Goal: Task Accomplishment & Management: Use online tool/utility

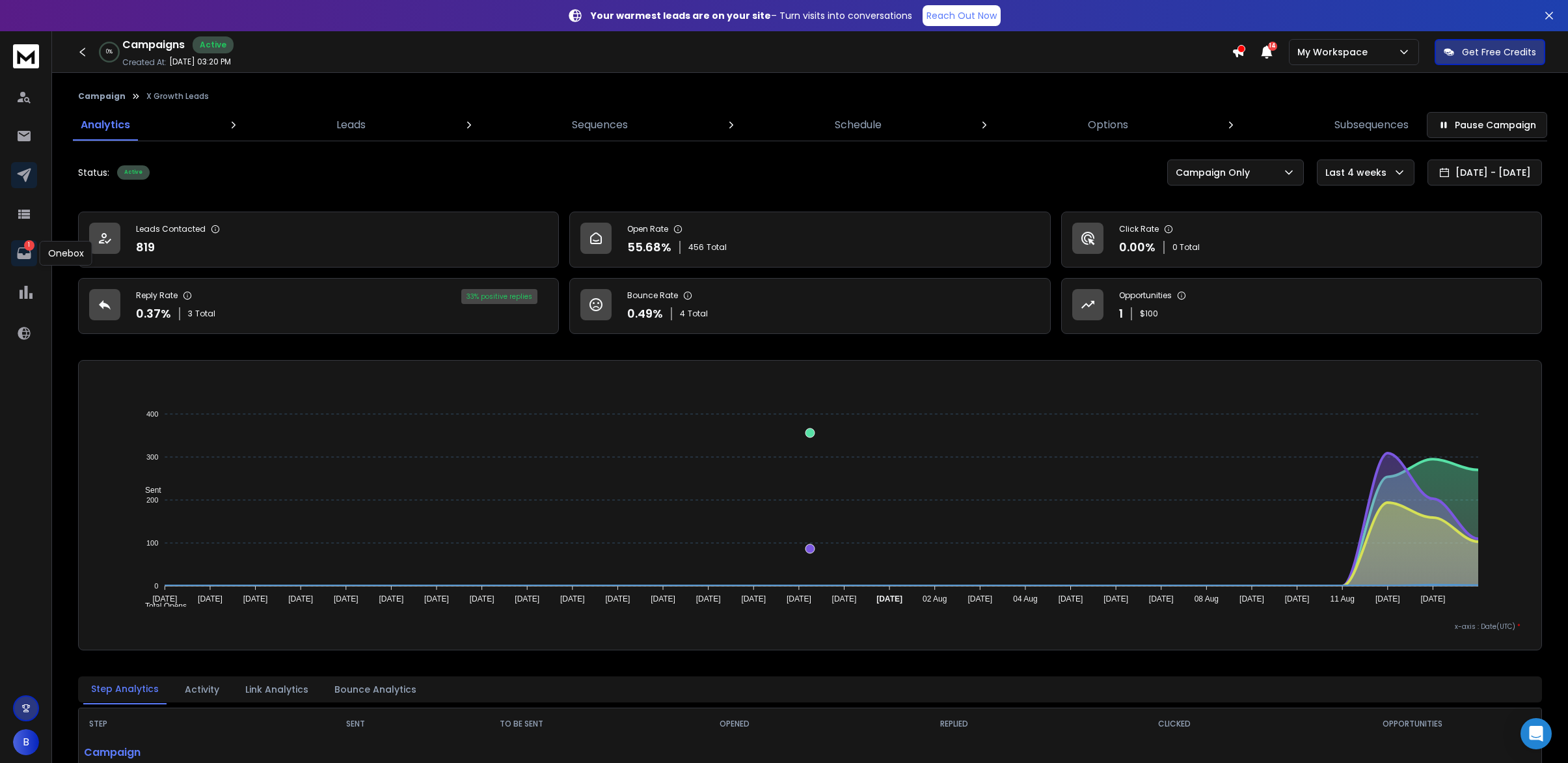
click at [22, 253] on icon at bounding box center [23, 253] width 14 height 12
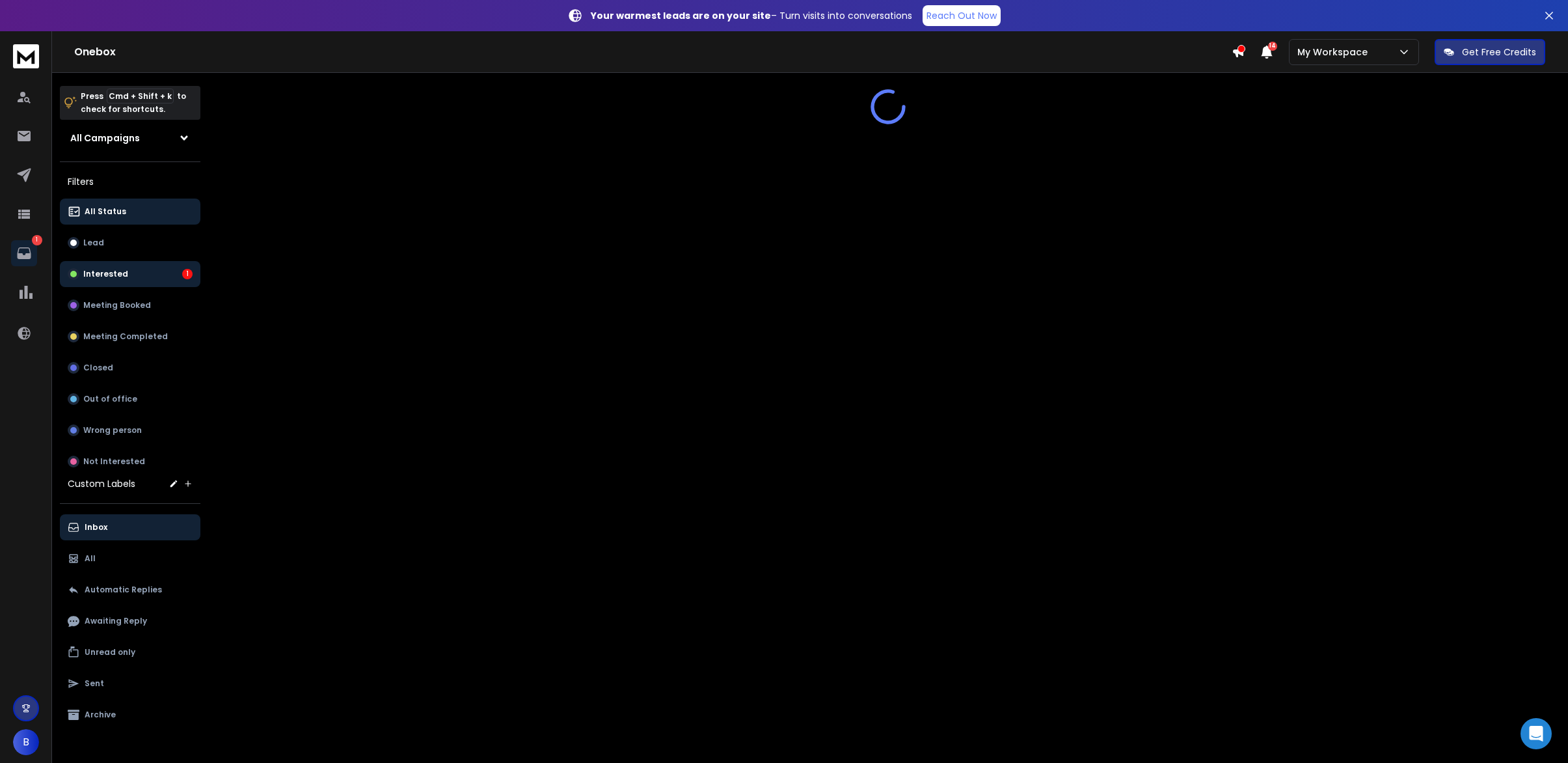
click at [98, 272] on p "Interested" at bounding box center [106, 274] width 45 height 11
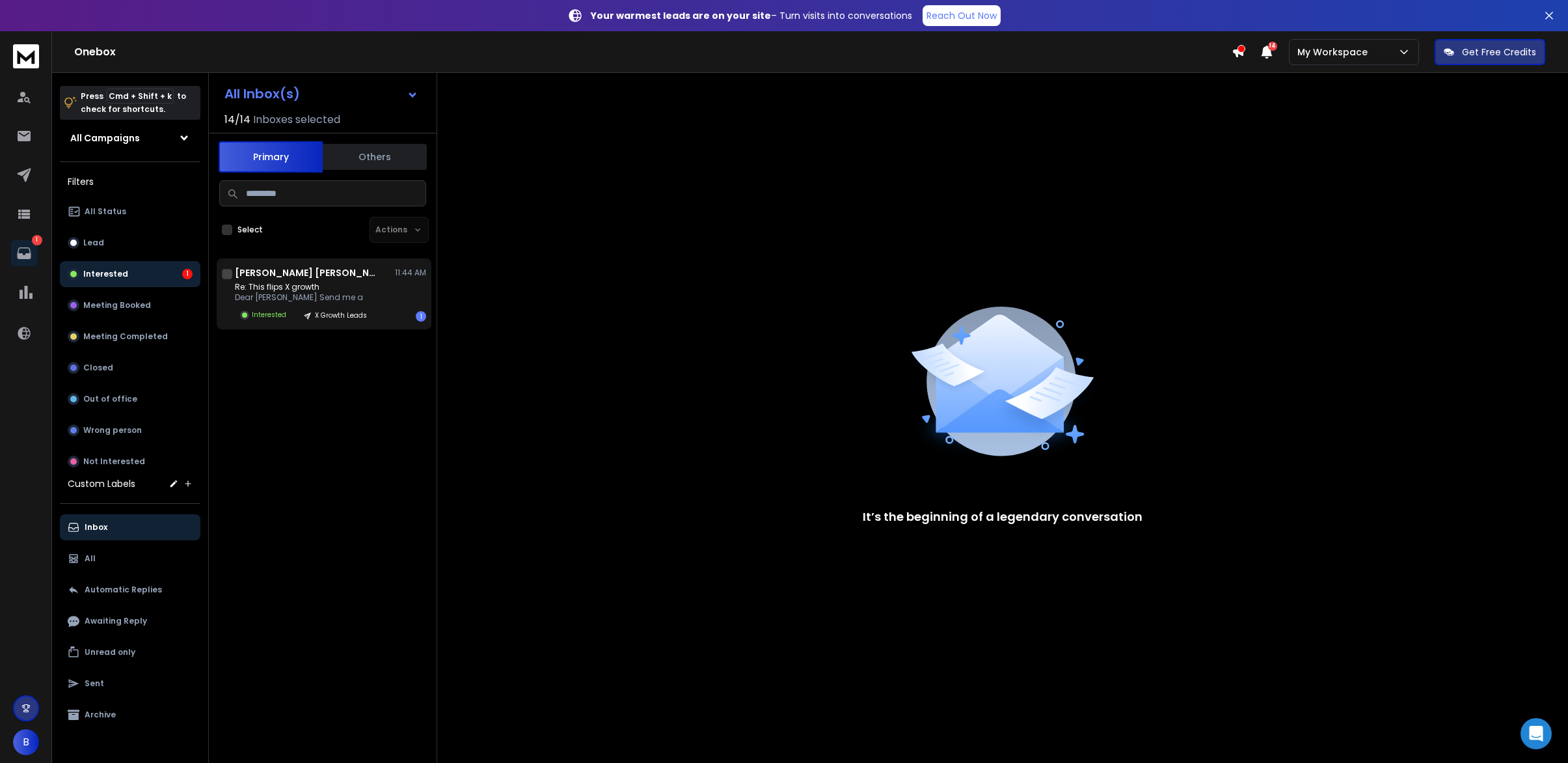
click at [244, 277] on h1 "Dr Dawkins Brown" at bounding box center [306, 273] width 143 height 13
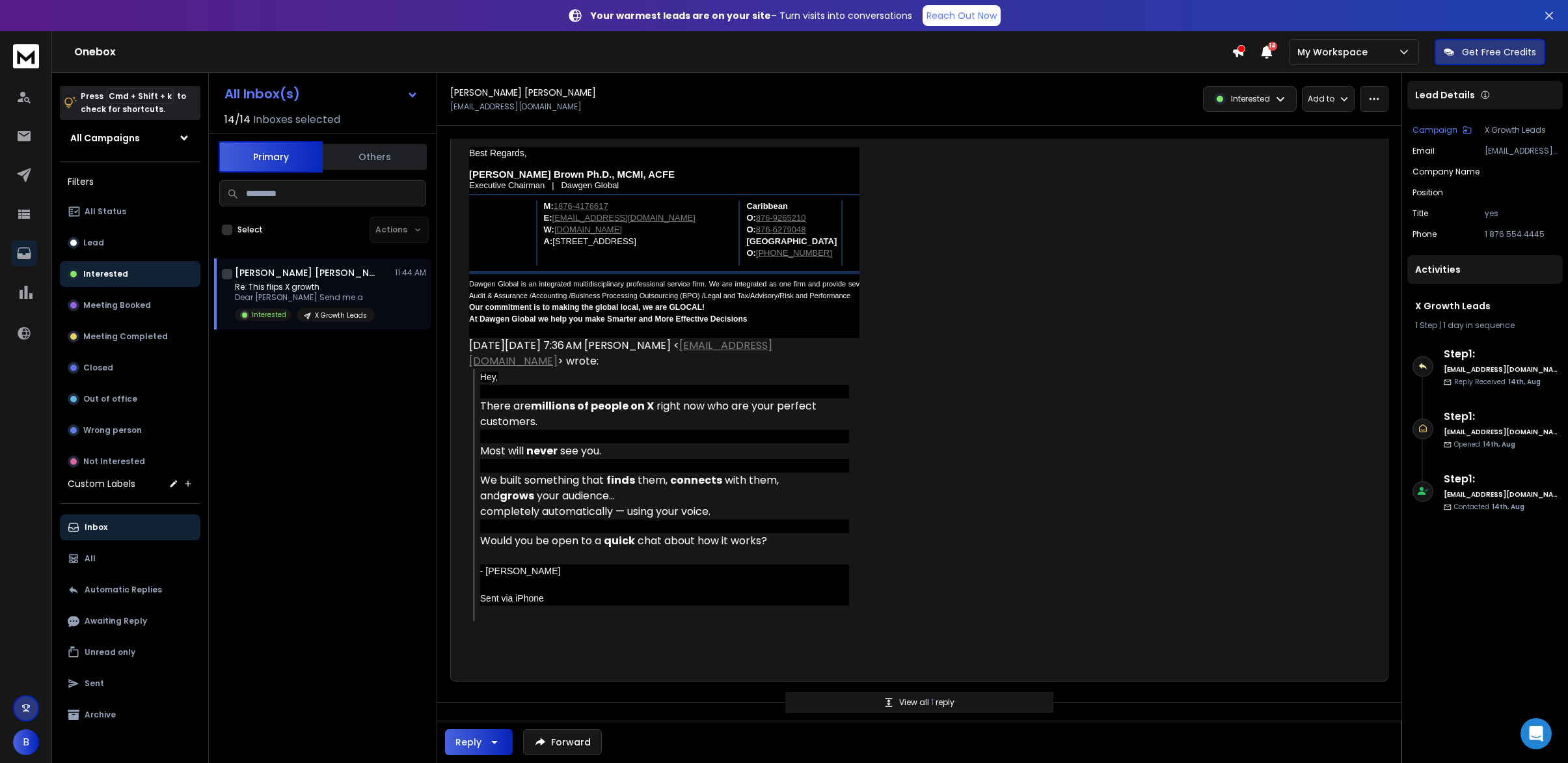
scroll to position [214, 0]
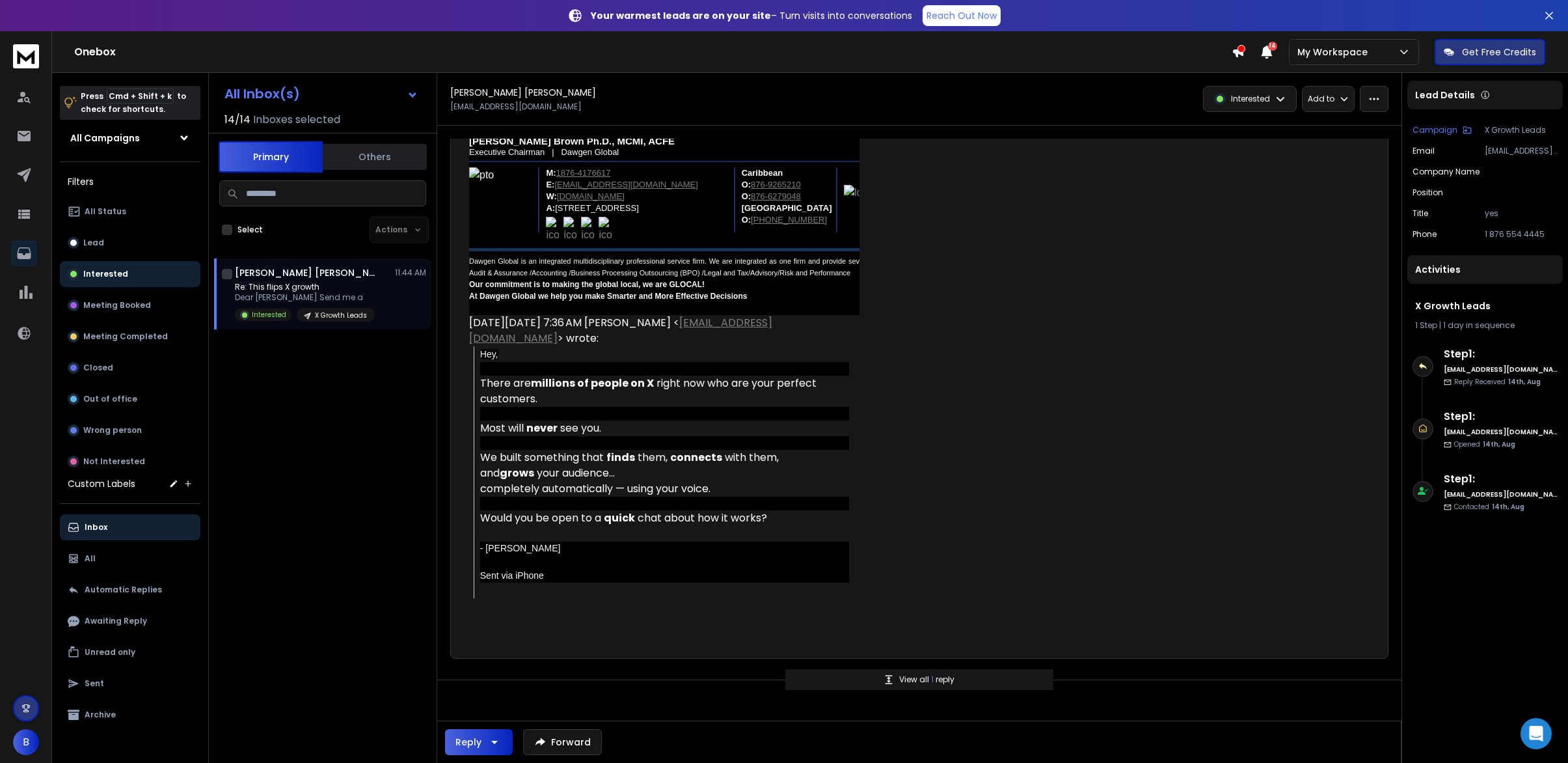
click at [935, 680] on p "View all 1 reply" at bounding box center [927, 680] width 55 height 11
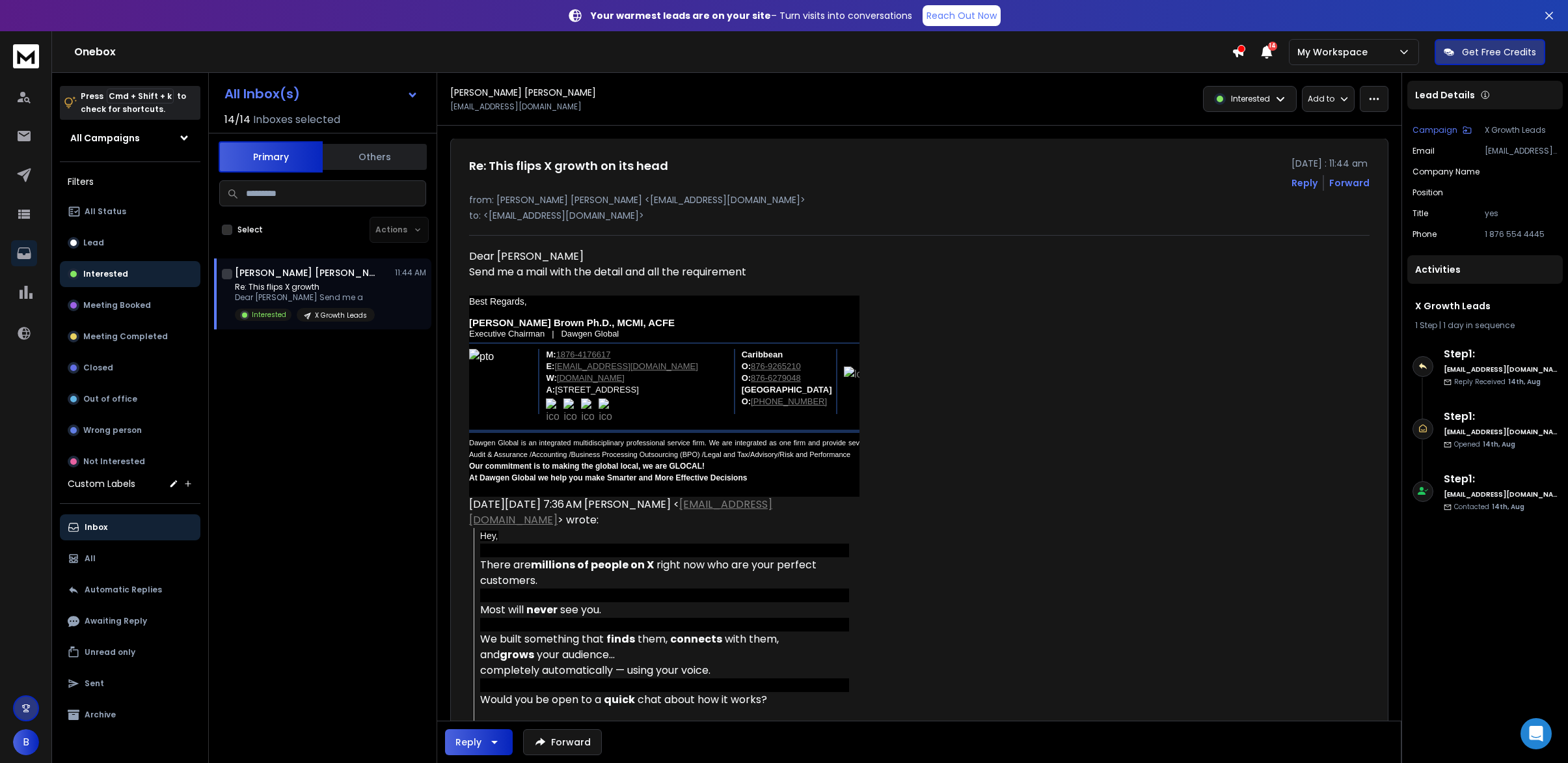
scroll to position [0, 0]
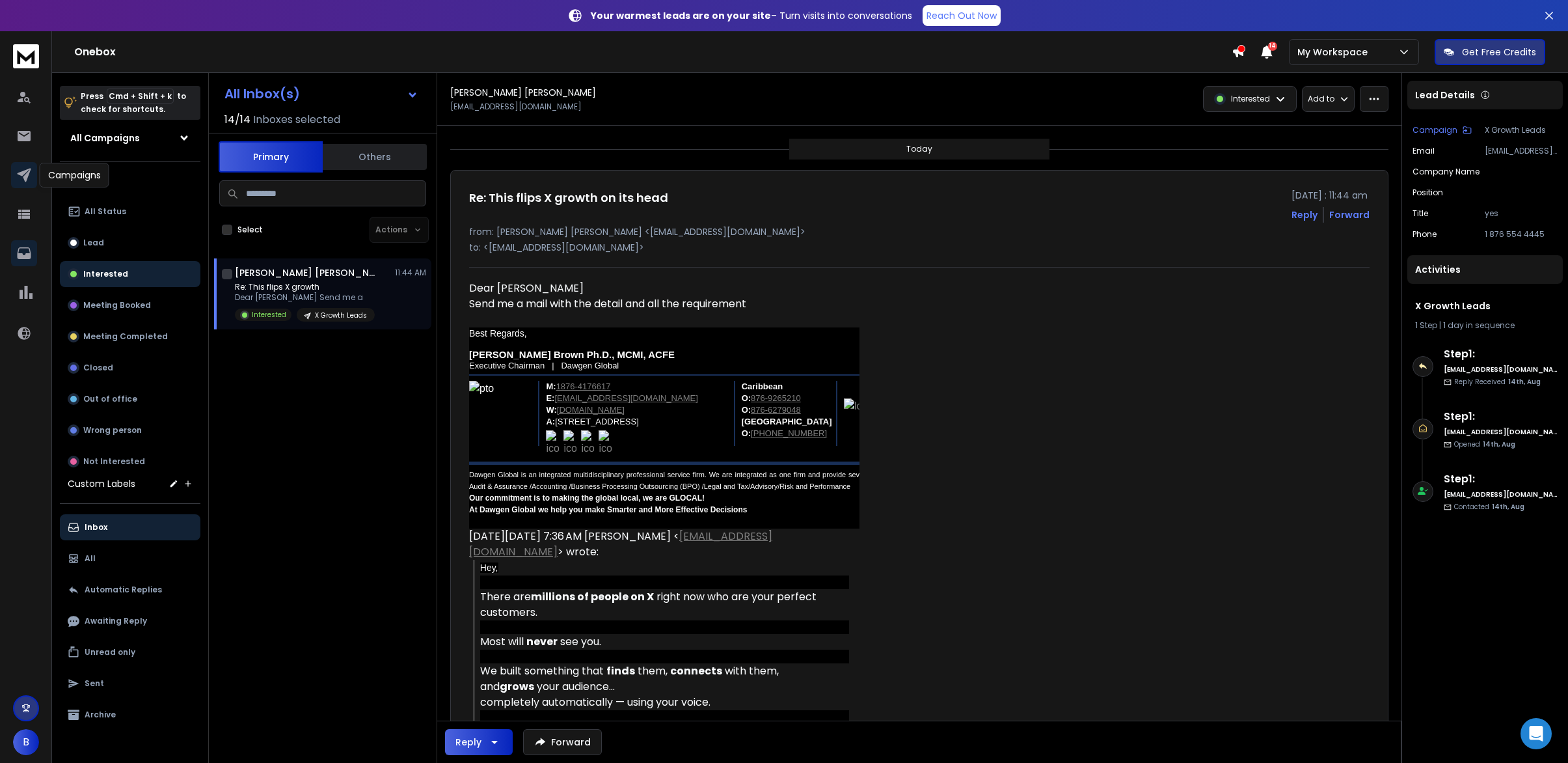
click at [21, 175] on icon at bounding box center [23, 174] width 14 height 14
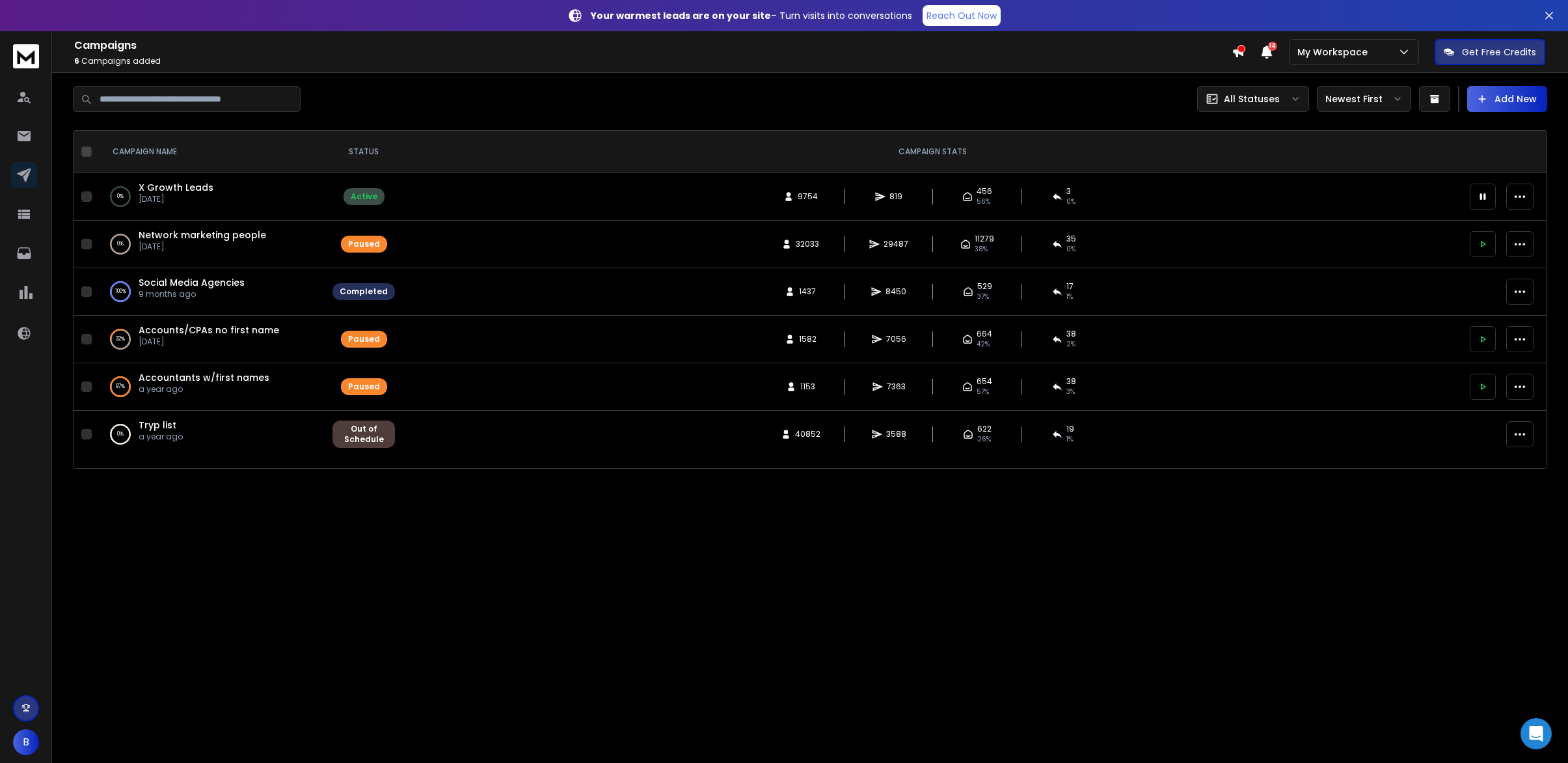
click at [206, 193] on span "X Growth Leads" at bounding box center [176, 188] width 75 height 13
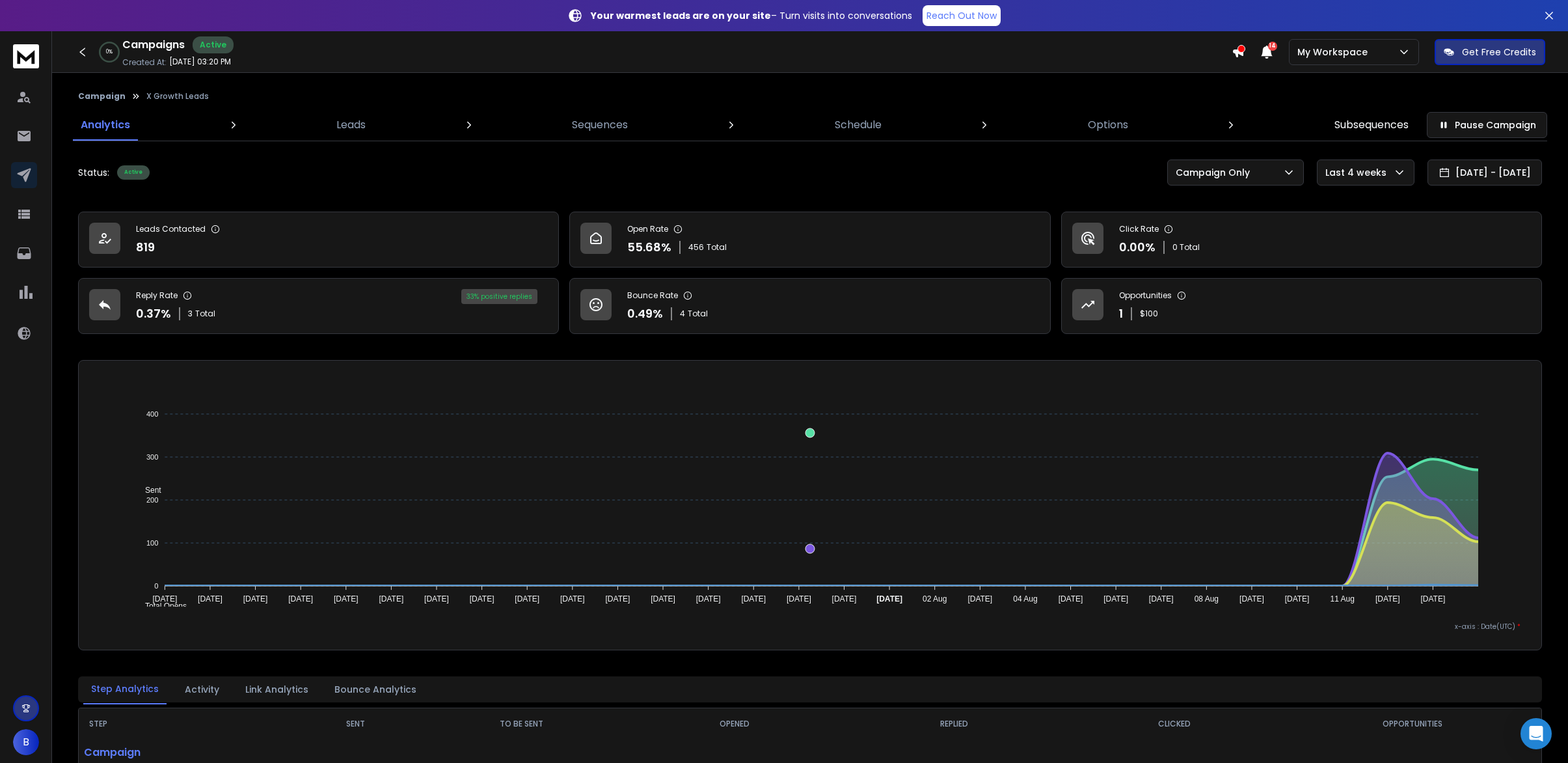
click at [1332, 127] on link "Subsequences" at bounding box center [1371, 125] width 90 height 31
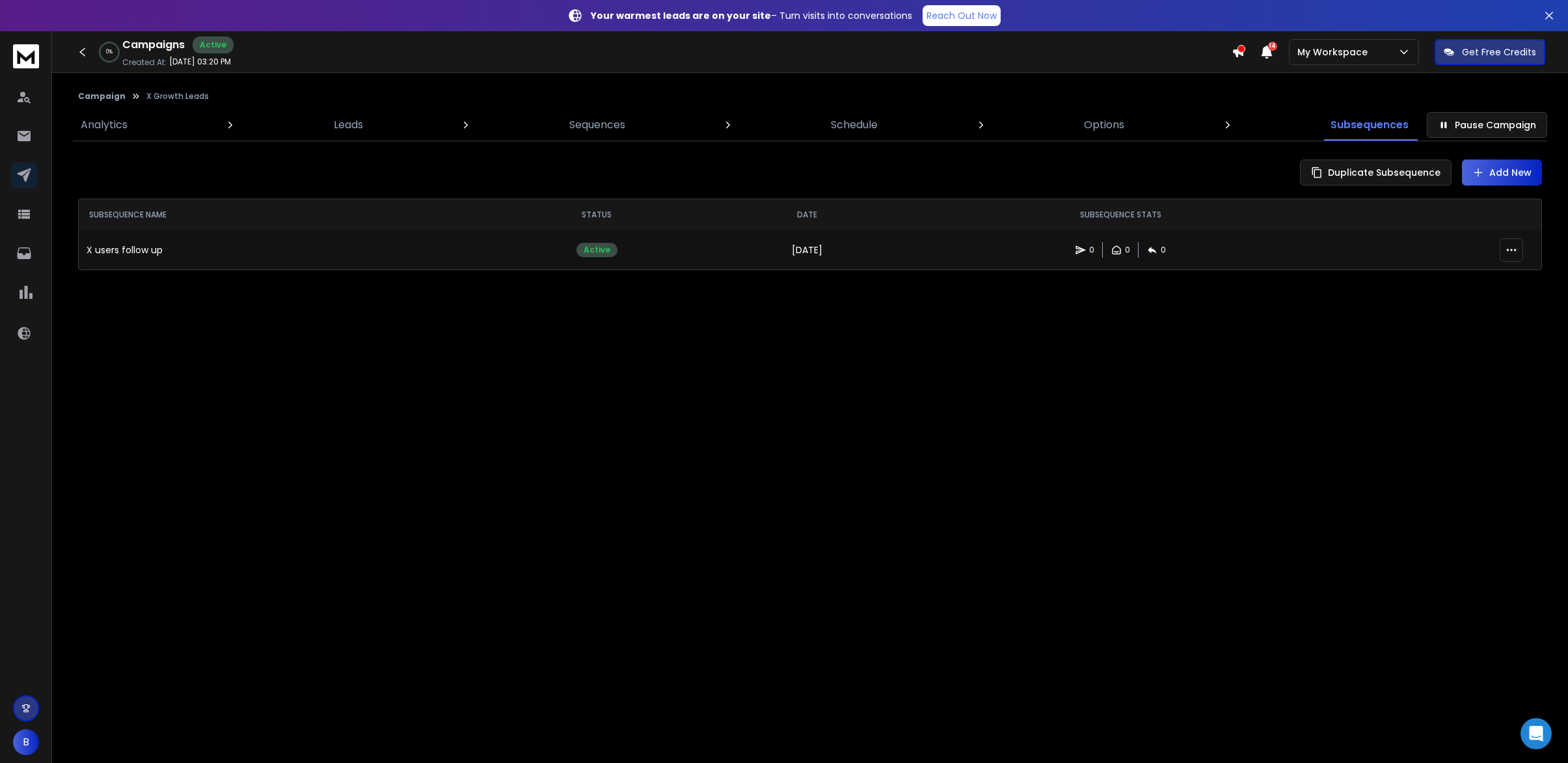
click at [307, 243] on td "X users follow up" at bounding box center [279, 250] width 403 height 39
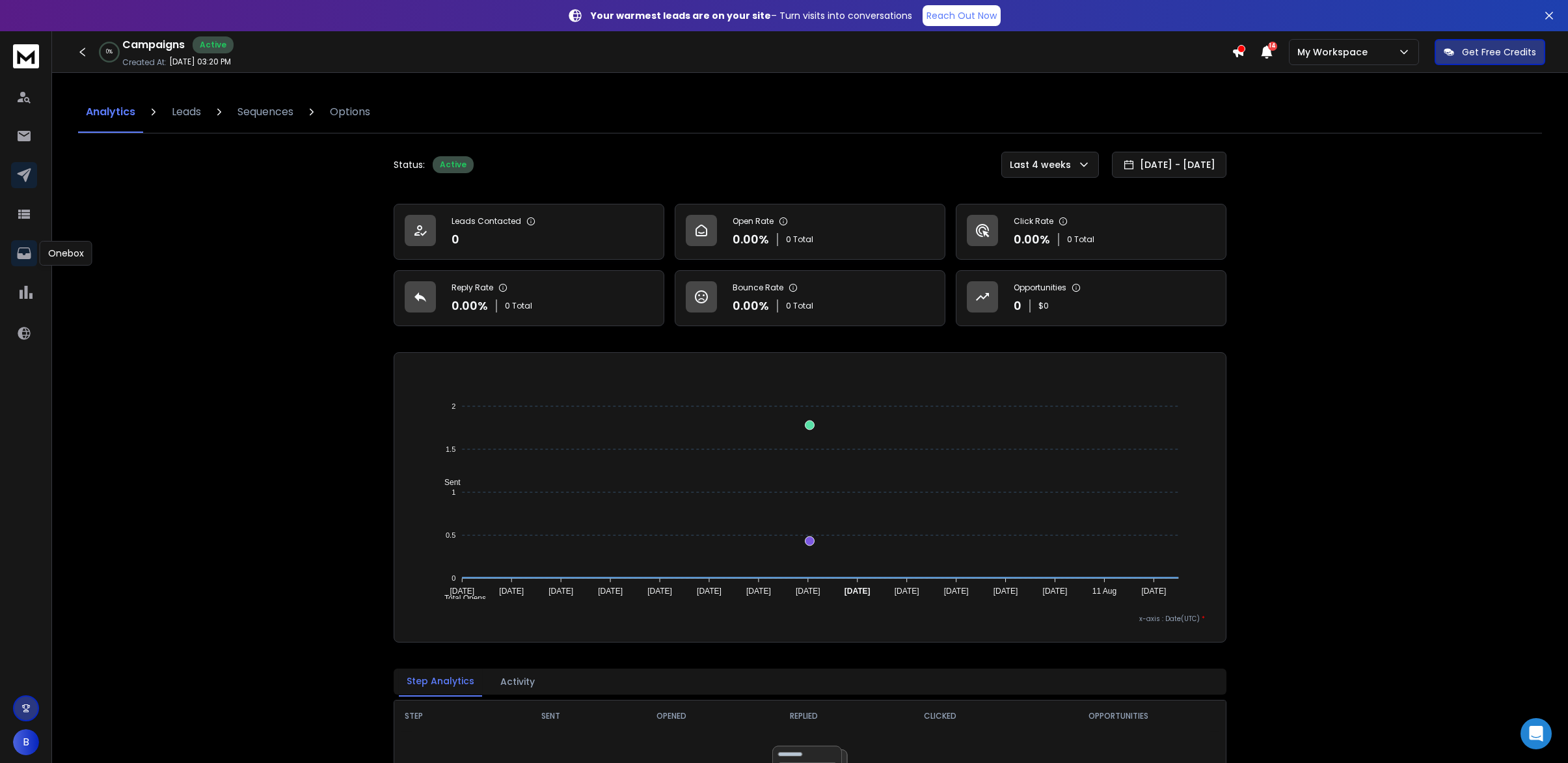
click at [27, 248] on icon at bounding box center [24, 253] width 16 height 16
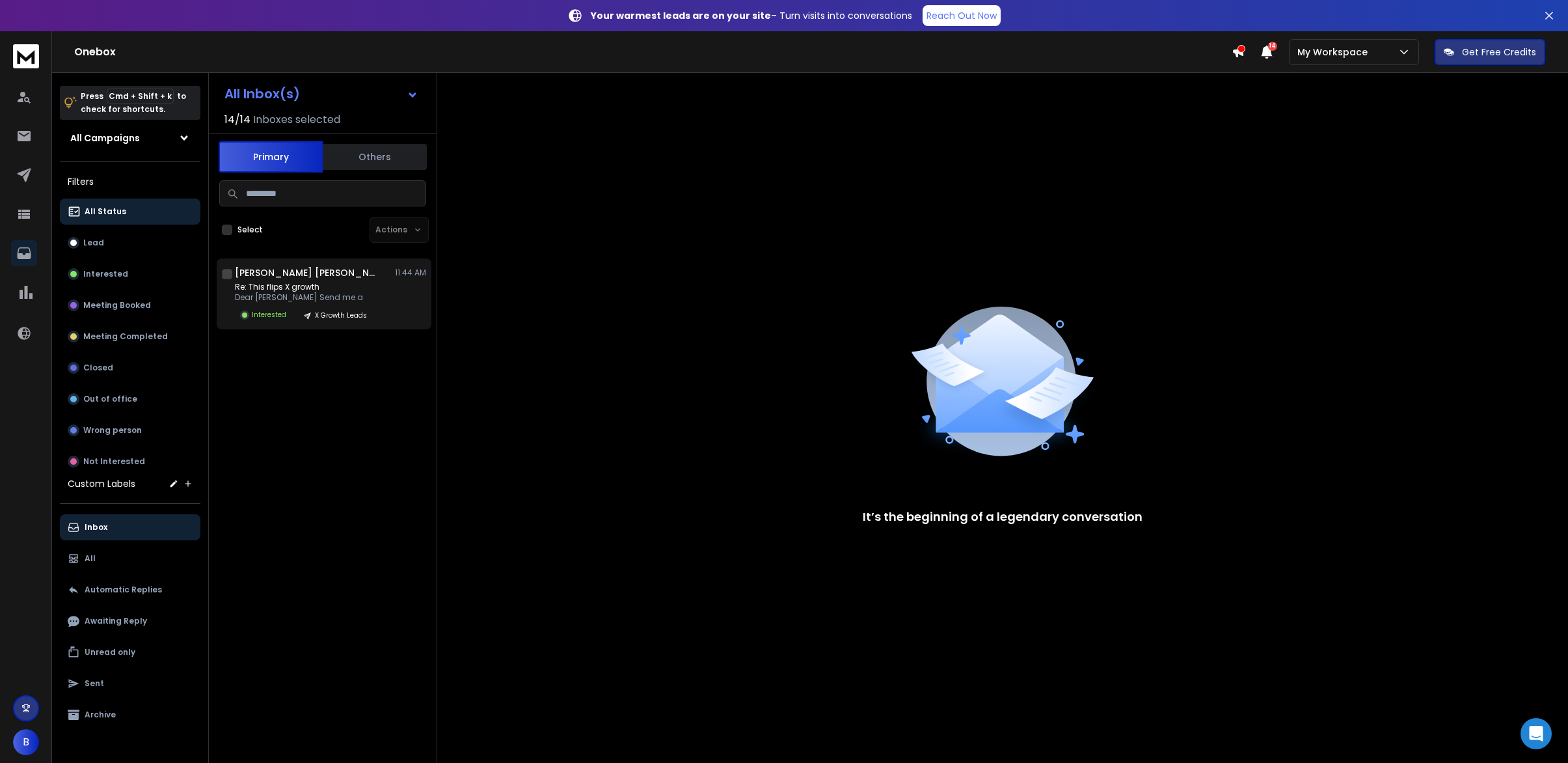
click at [341, 276] on div "Dr Dawkins Brown 11:44 AM" at bounding box center [330, 273] width 191 height 13
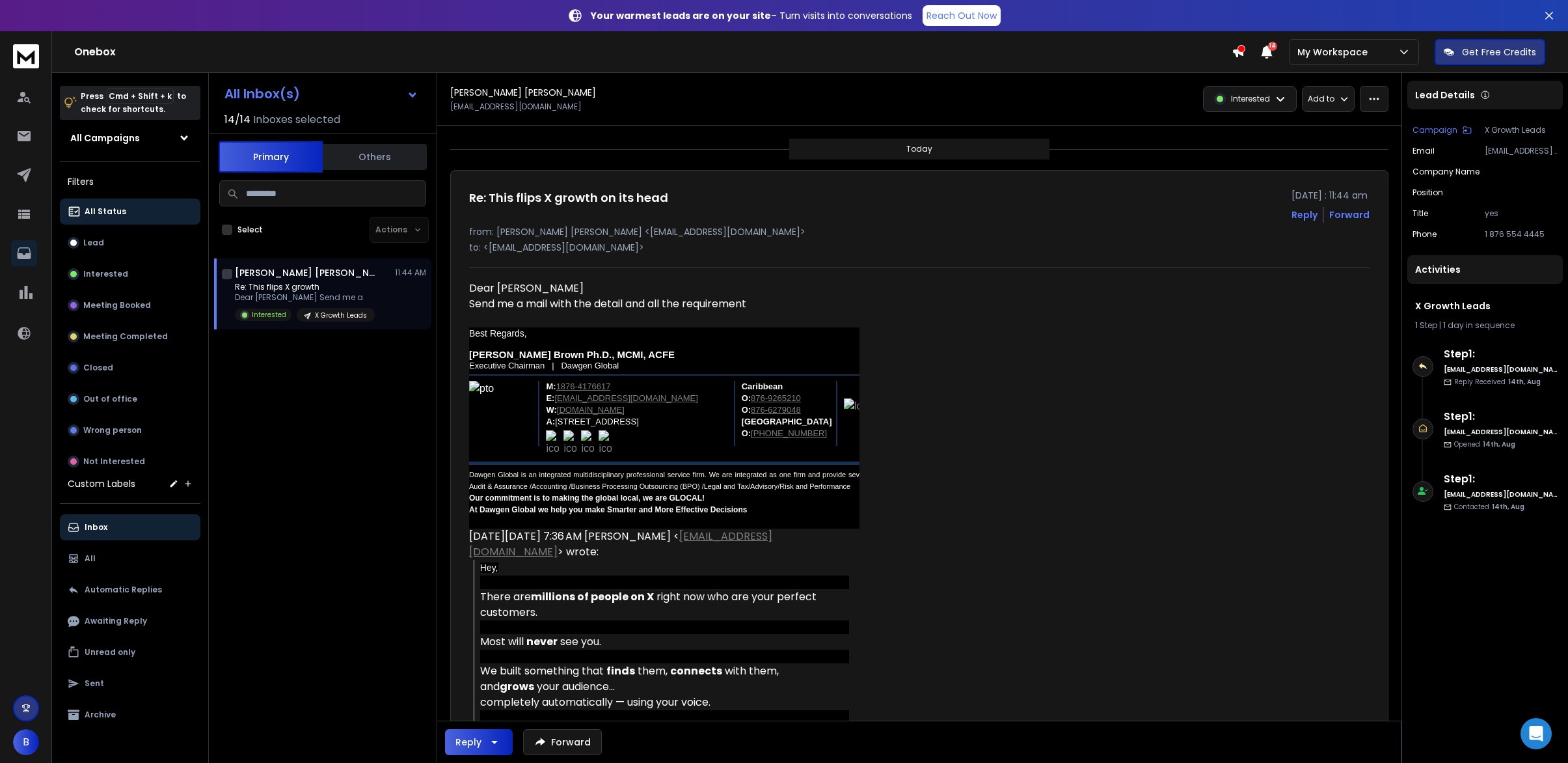
click at [323, 280] on div "Dr Dawkins Brown 11:44 AM Re: This flips X growth Dear Bill Send me a Intereste…" at bounding box center [330, 293] width 191 height 55
click at [1351, 99] on div "Add to" at bounding box center [1328, 99] width 51 height 25
click at [1341, 125] on div "Subsequence" at bounding box center [1351, 128] width 78 height 13
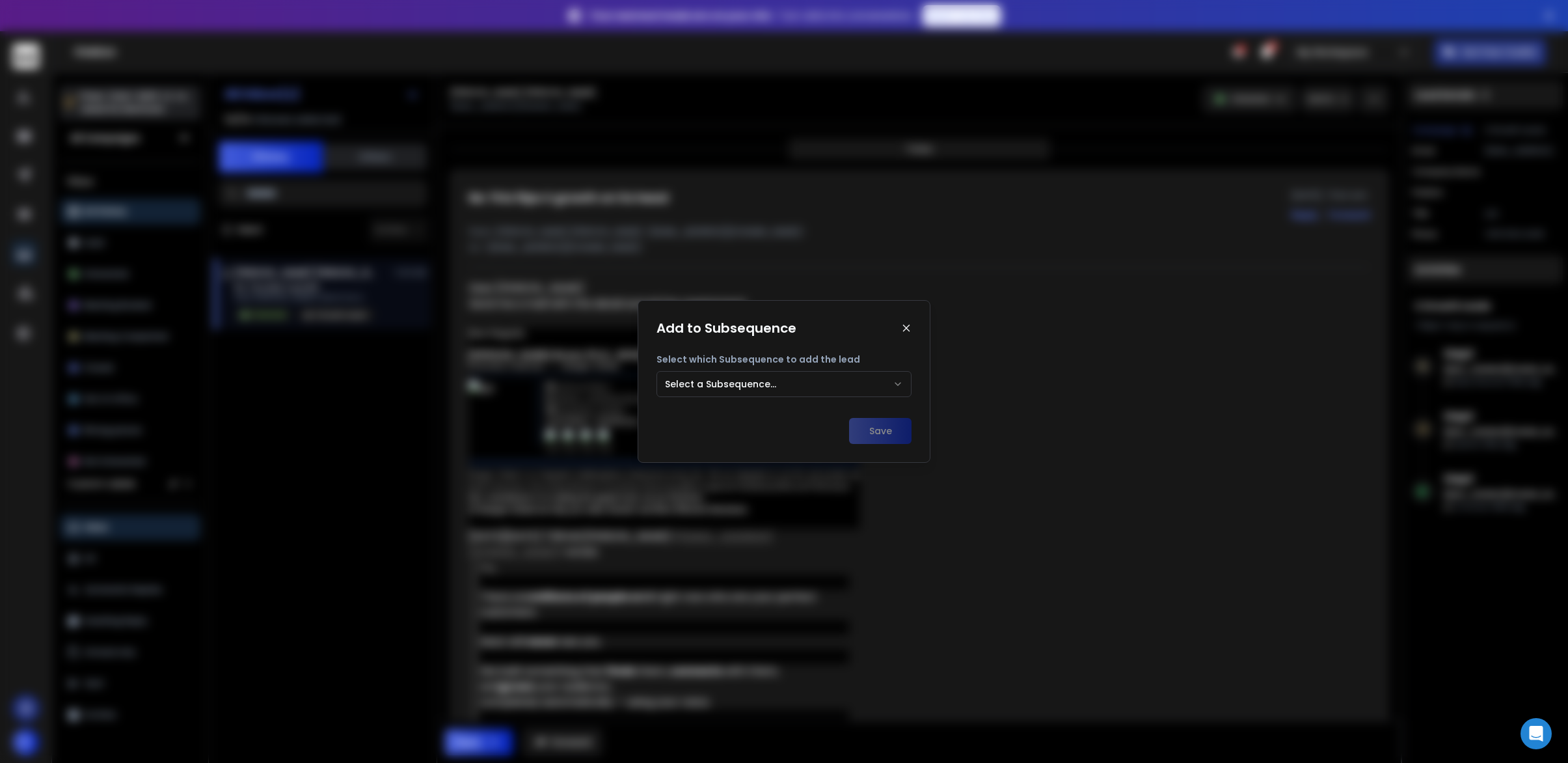
click at [898, 390] on button "Select a Subsequence..." at bounding box center [784, 384] width 255 height 26
click at [870, 430] on button "Save" at bounding box center [880, 430] width 63 height 26
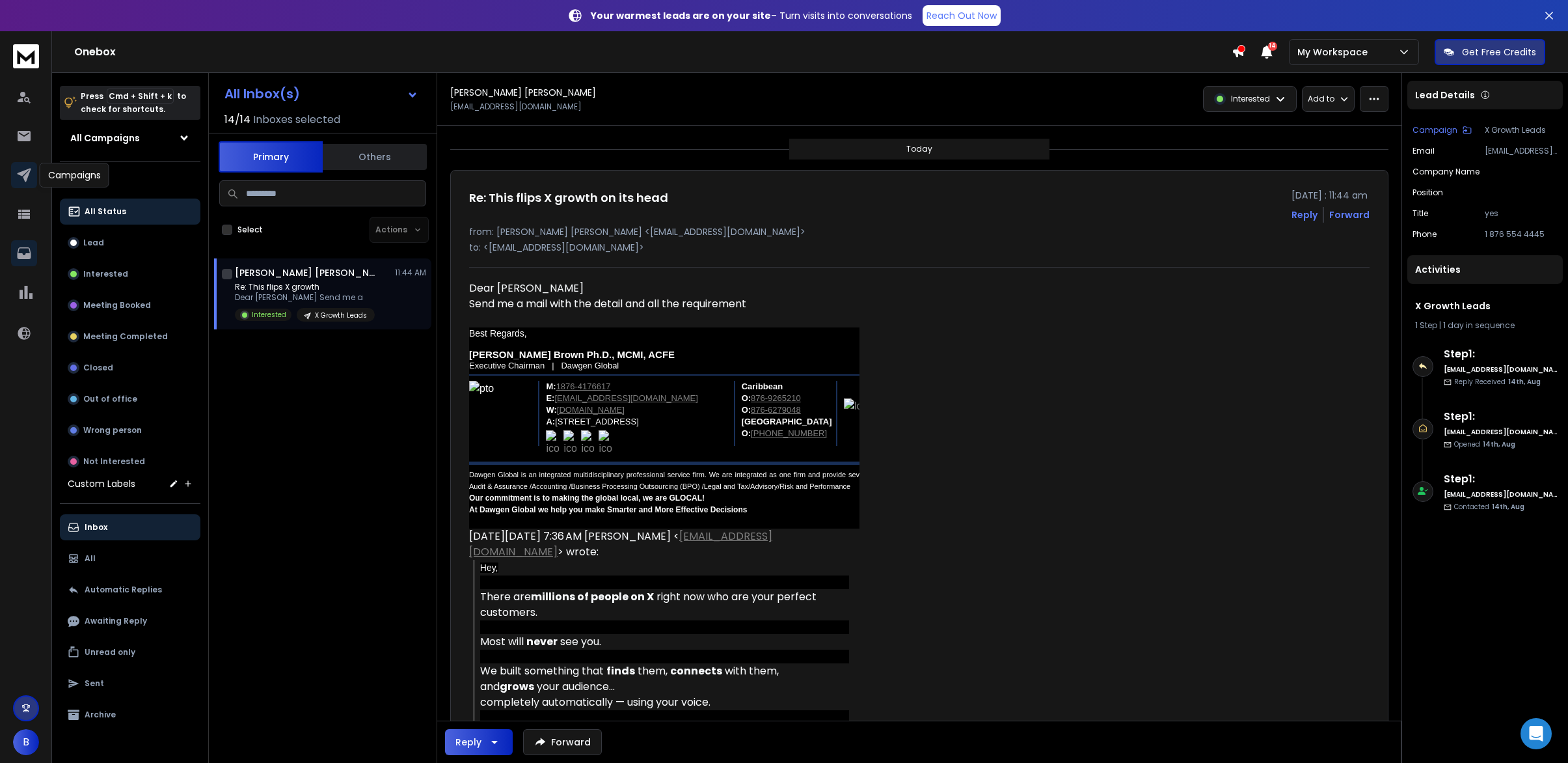
click at [21, 170] on icon at bounding box center [24, 174] width 16 height 16
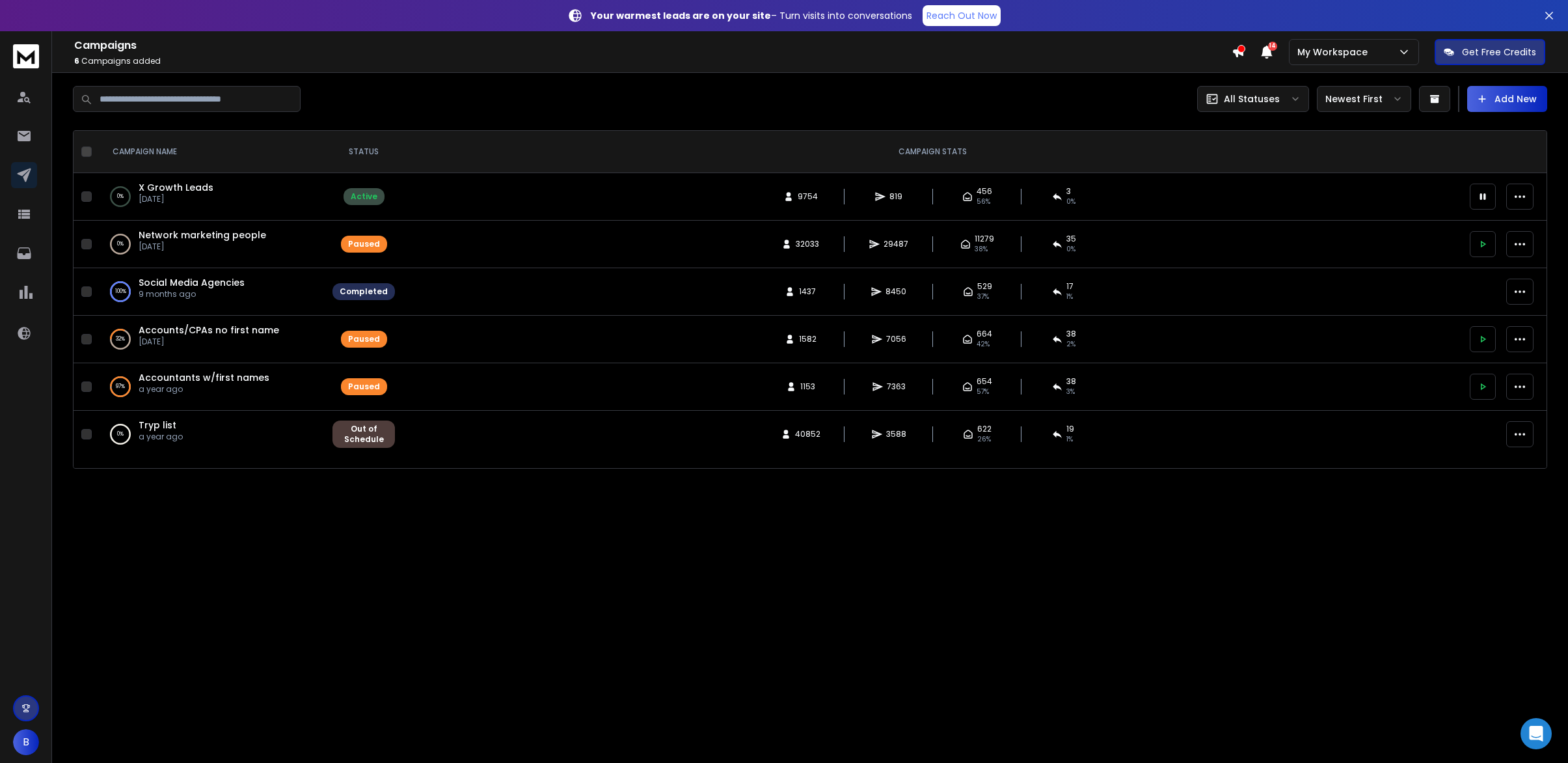
click at [206, 203] on p "[DATE]" at bounding box center [176, 199] width 75 height 11
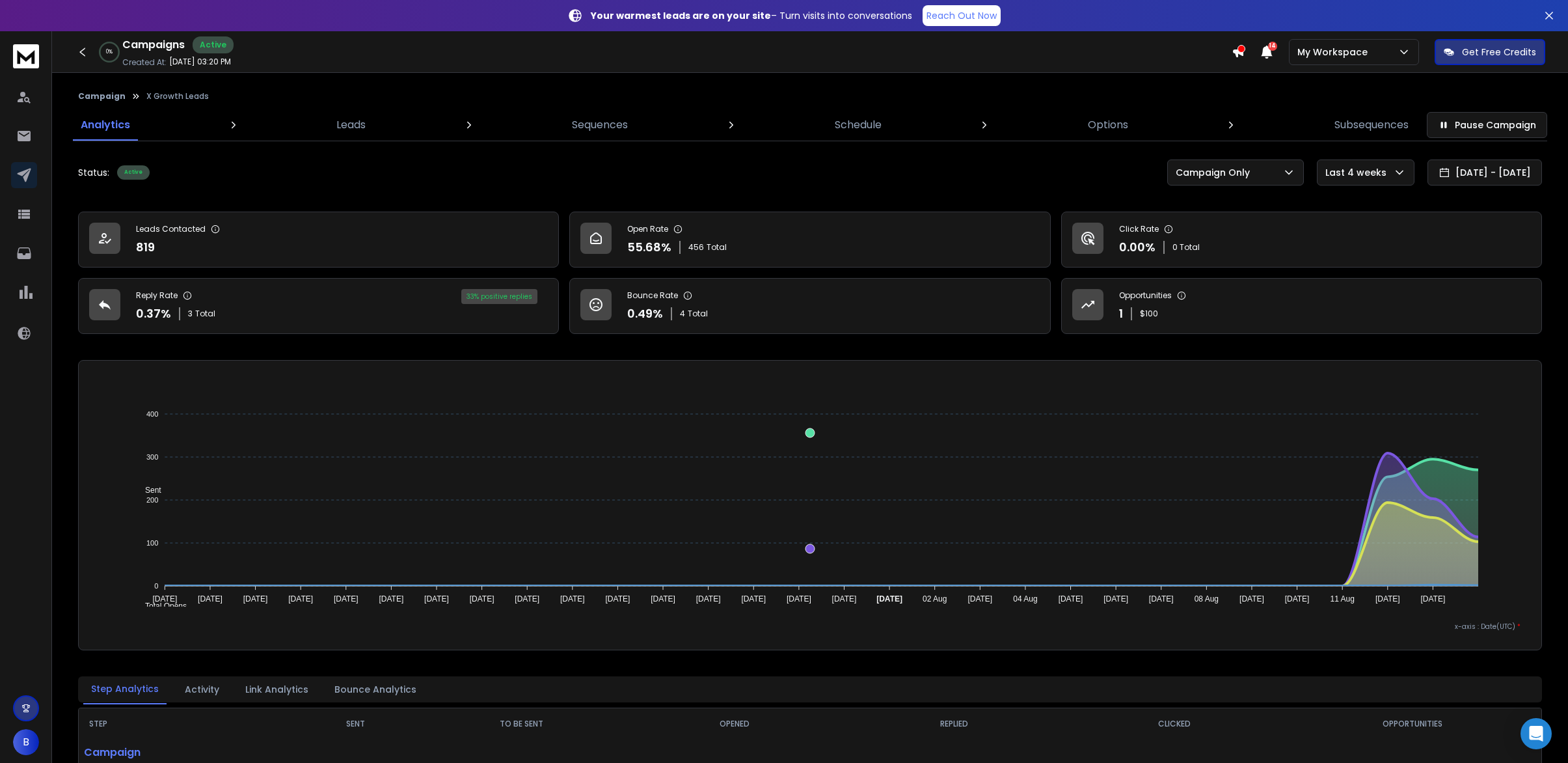
click at [261, 299] on link "Reply Rate 0.37 % 3 Total 33 % positive replies" at bounding box center [318, 306] width 481 height 56
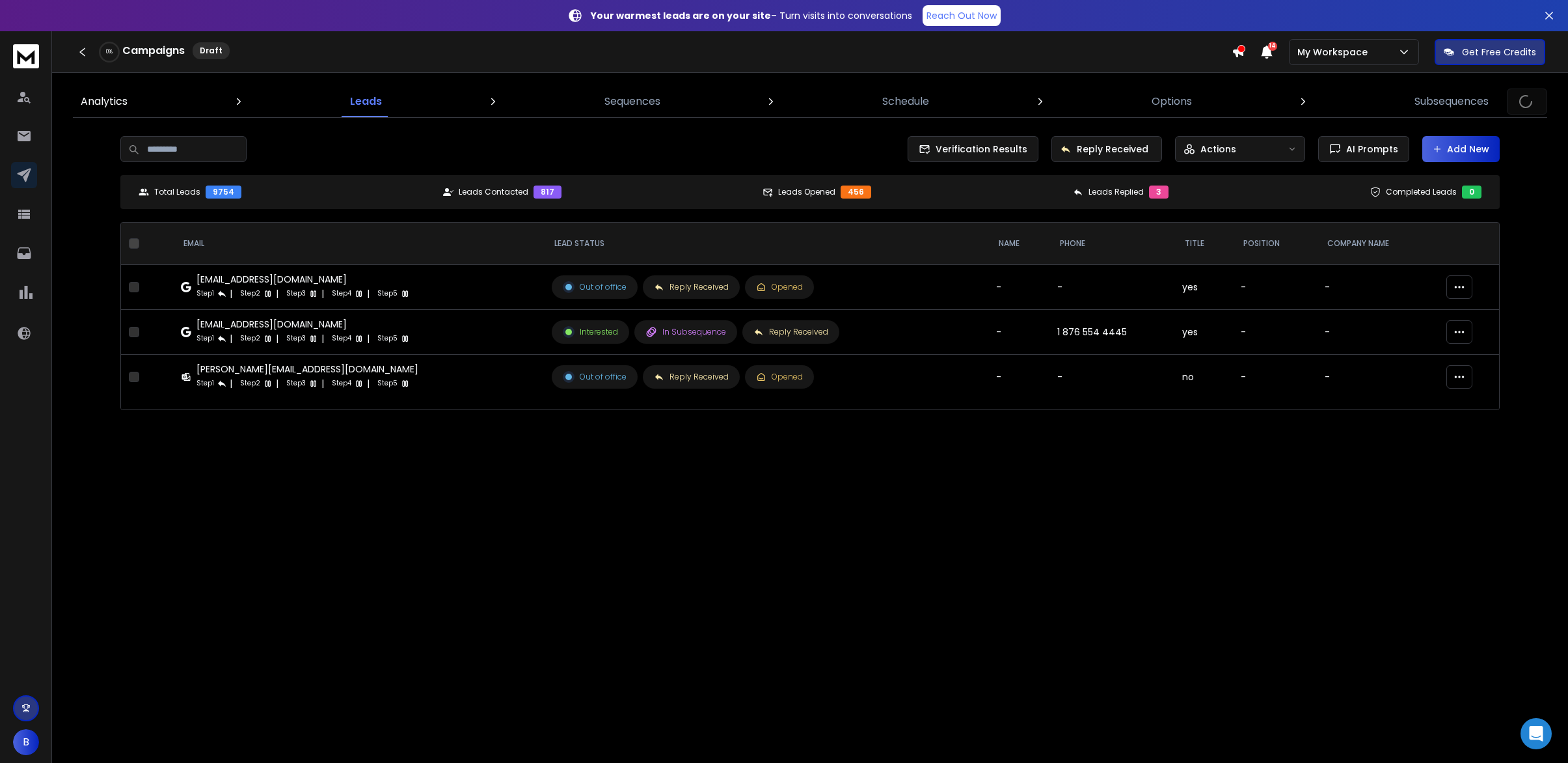
click at [121, 107] on p "Analytics" at bounding box center [104, 101] width 47 height 16
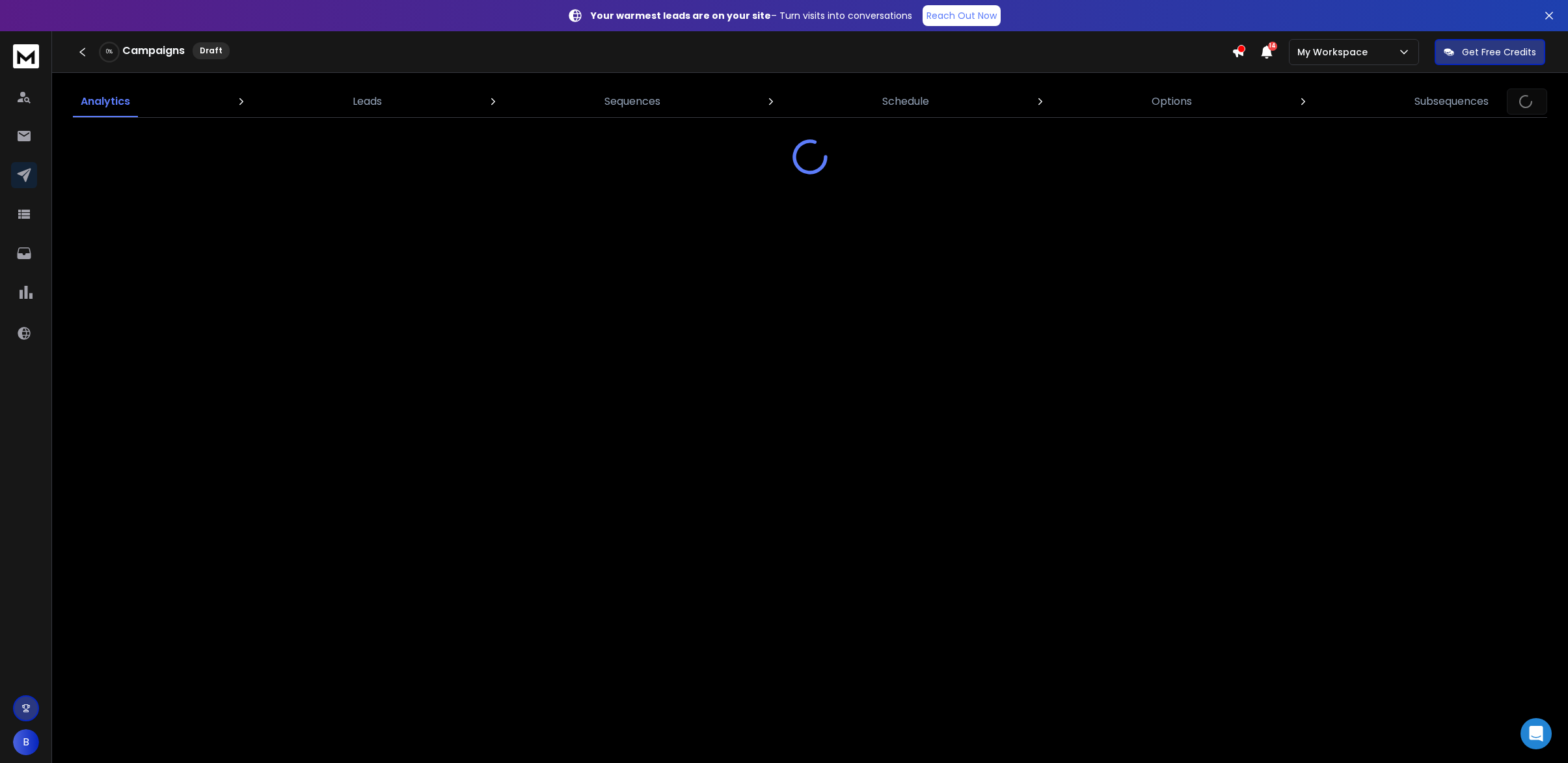
click at [102, 102] on p "Analytics" at bounding box center [106, 101] width 50 height 16
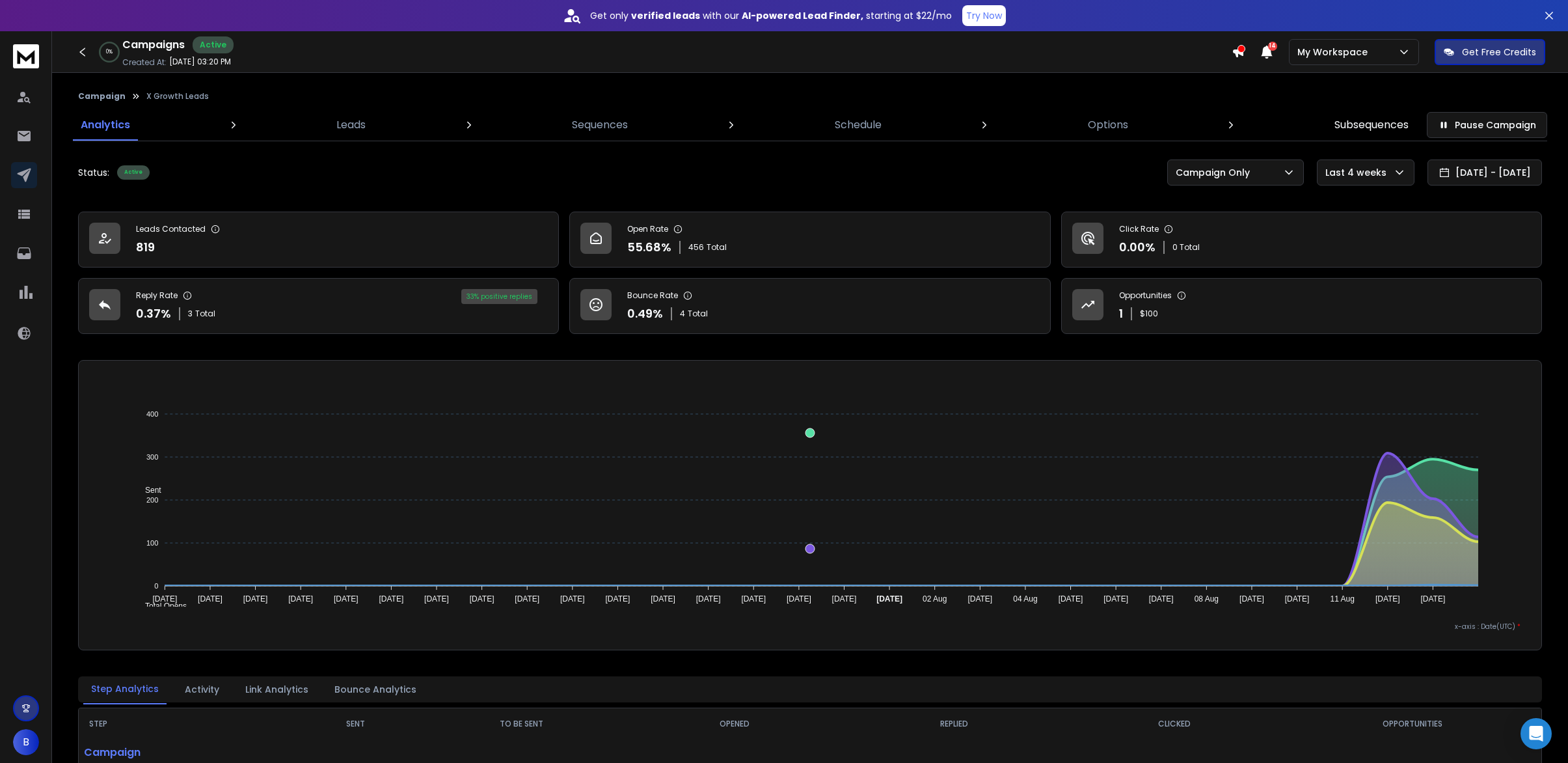
click at [1353, 126] on p "Subsequences" at bounding box center [1372, 125] width 74 height 16
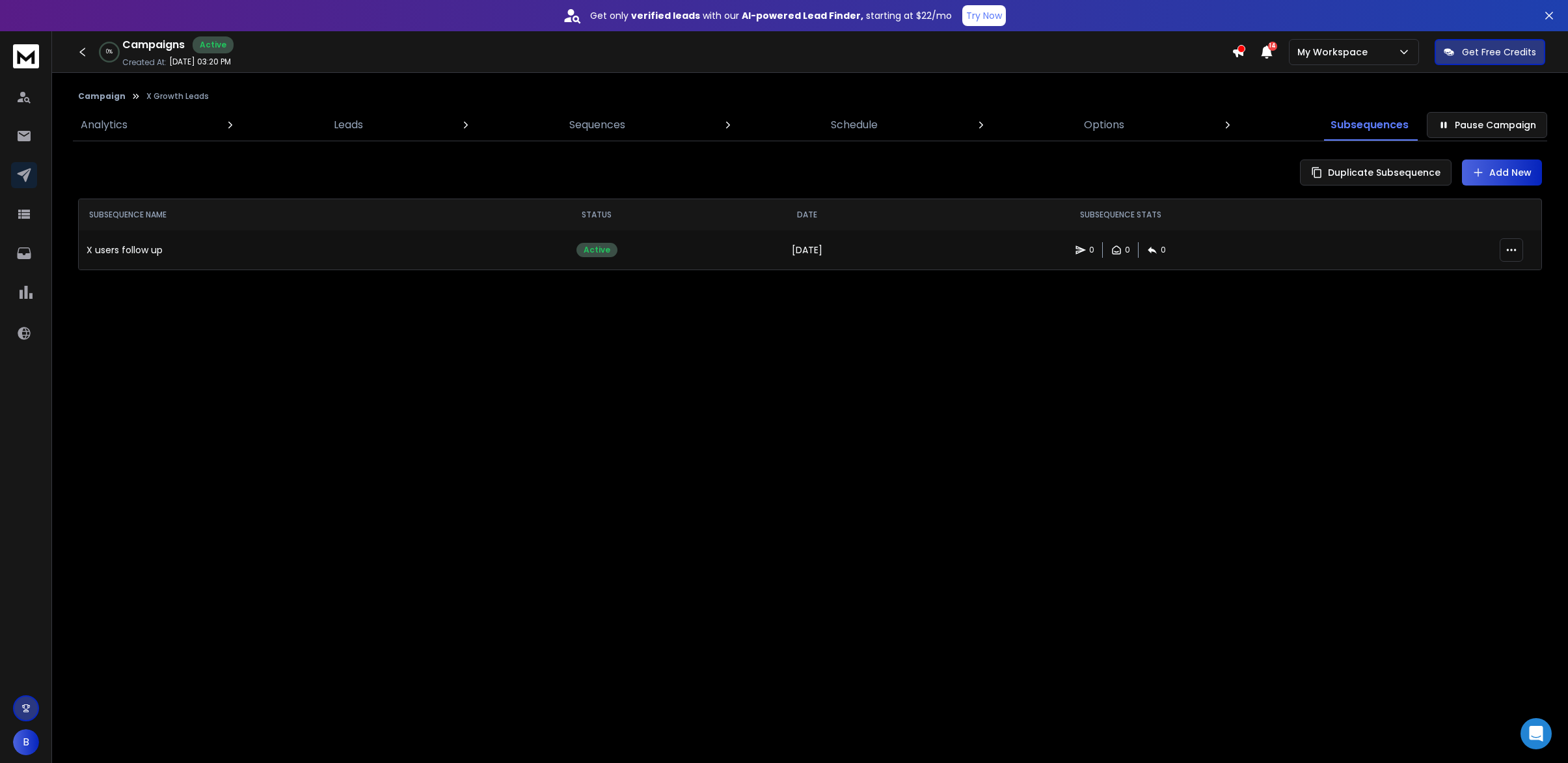
click at [265, 239] on td "X users follow up" at bounding box center [279, 250] width 403 height 39
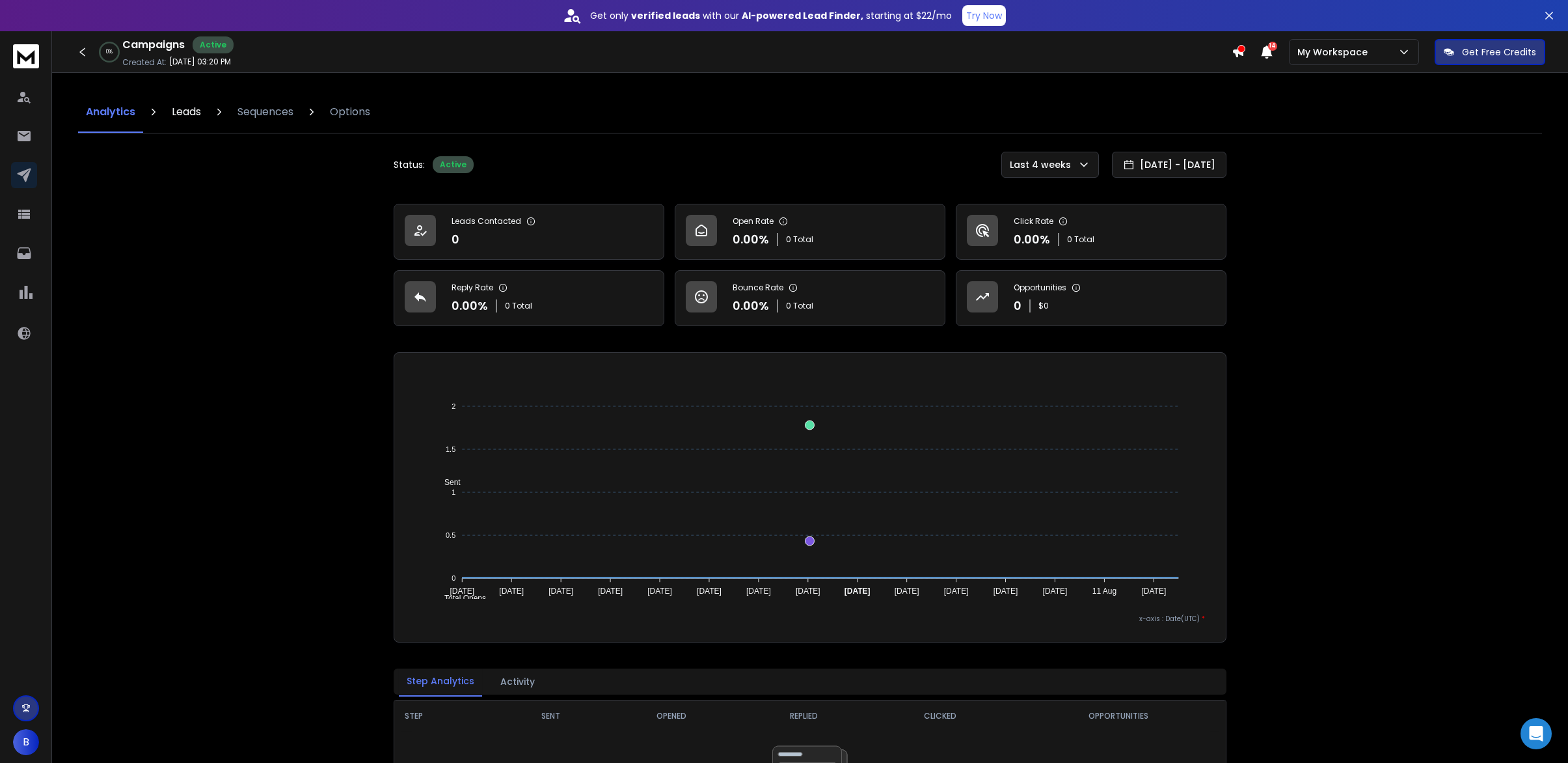
click at [200, 112] on p "Leads" at bounding box center [186, 112] width 29 height 16
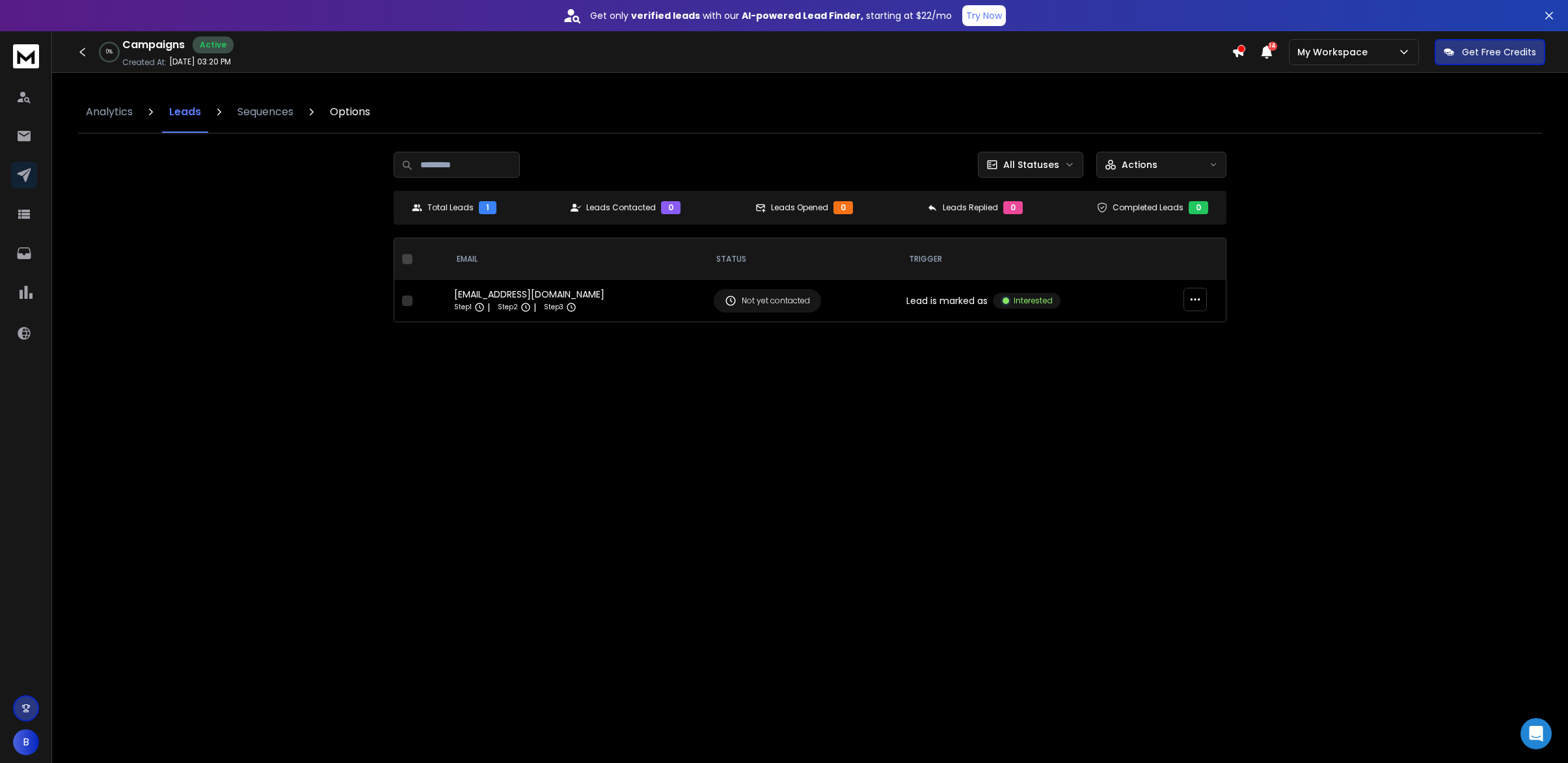
click at [351, 107] on p "Options" at bounding box center [350, 112] width 41 height 16
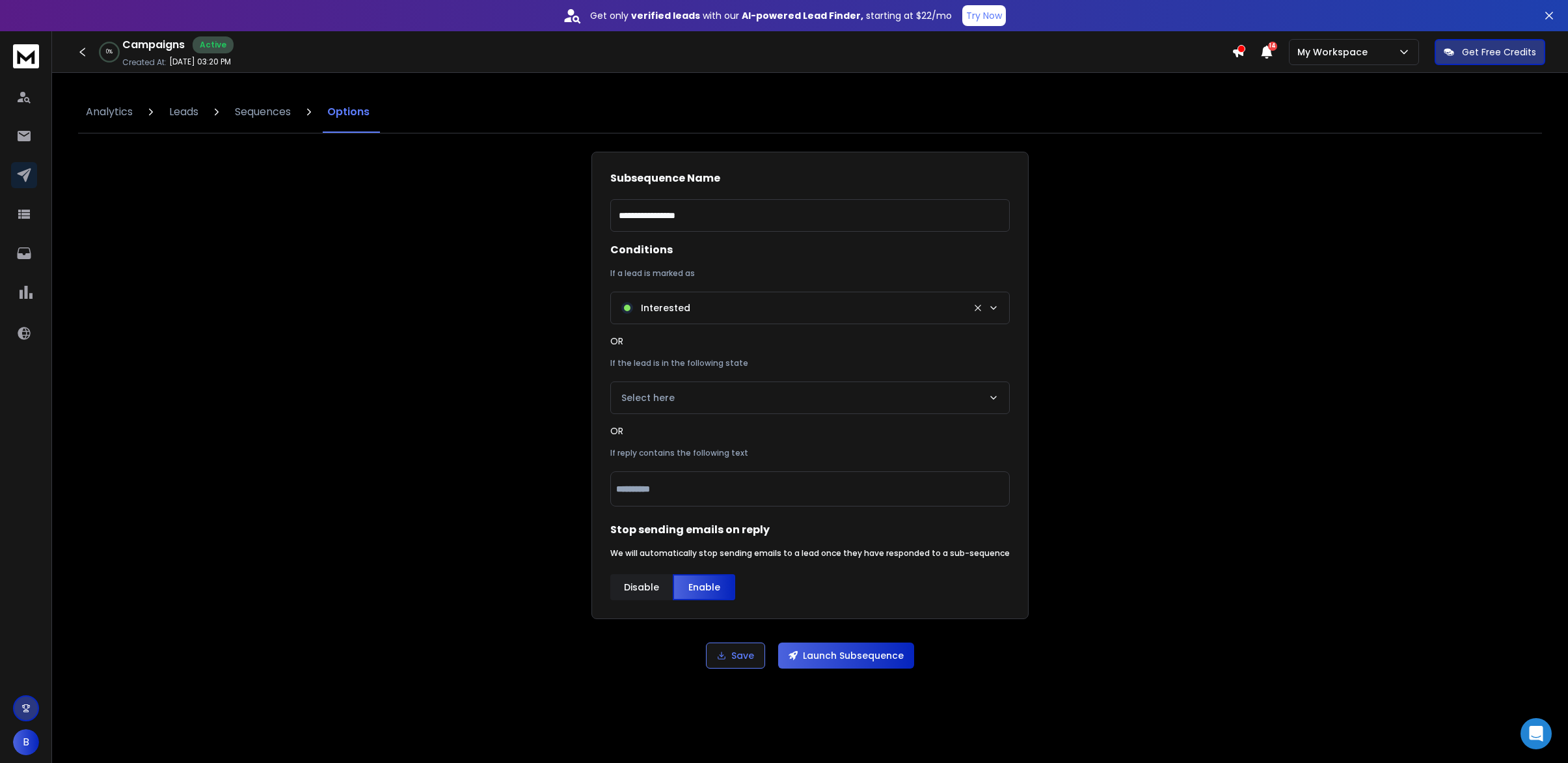
click at [852, 653] on button "Launch Subsequence" at bounding box center [846, 655] width 136 height 26
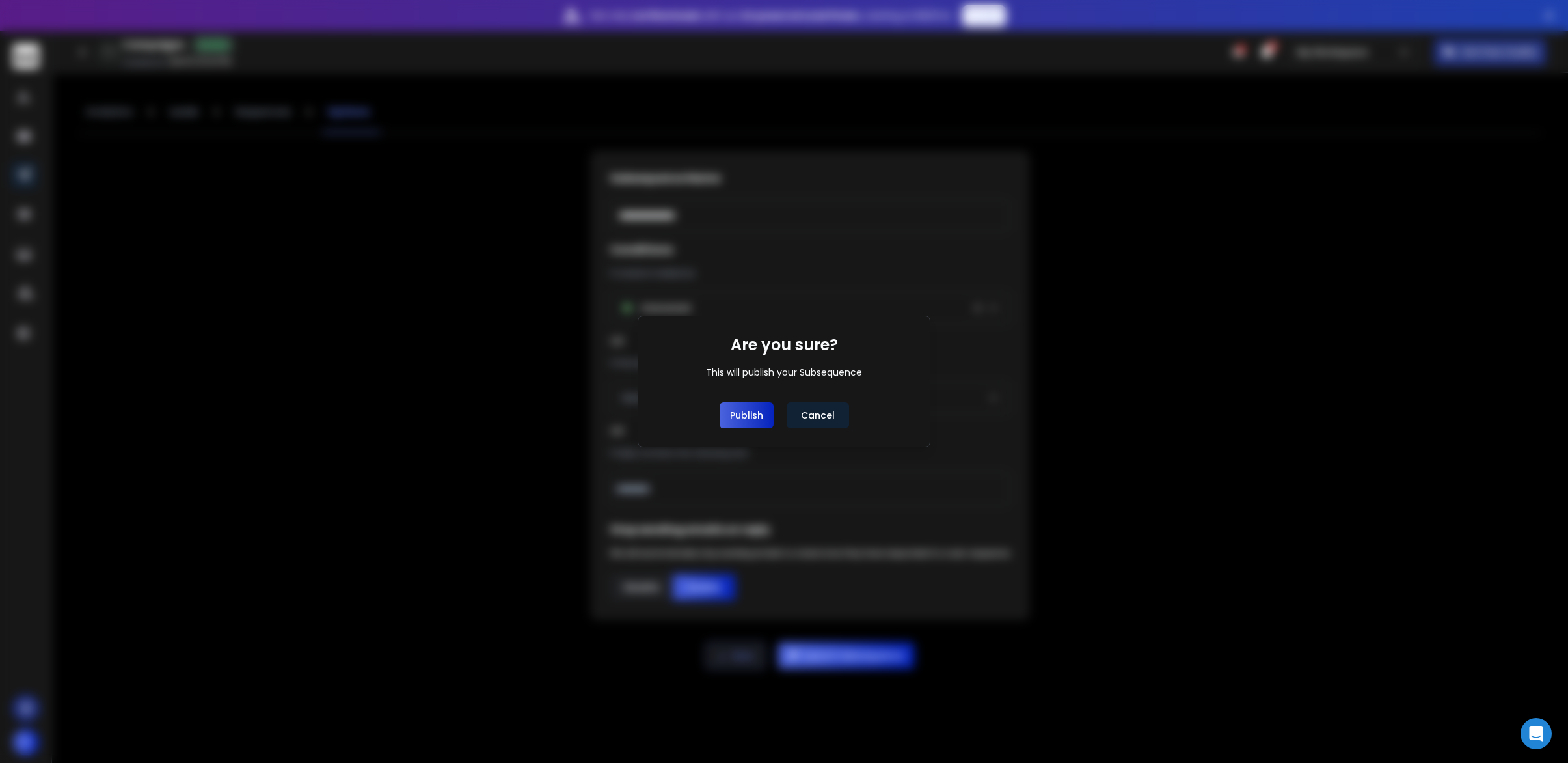
click at [746, 421] on button "Publish" at bounding box center [746, 415] width 54 height 26
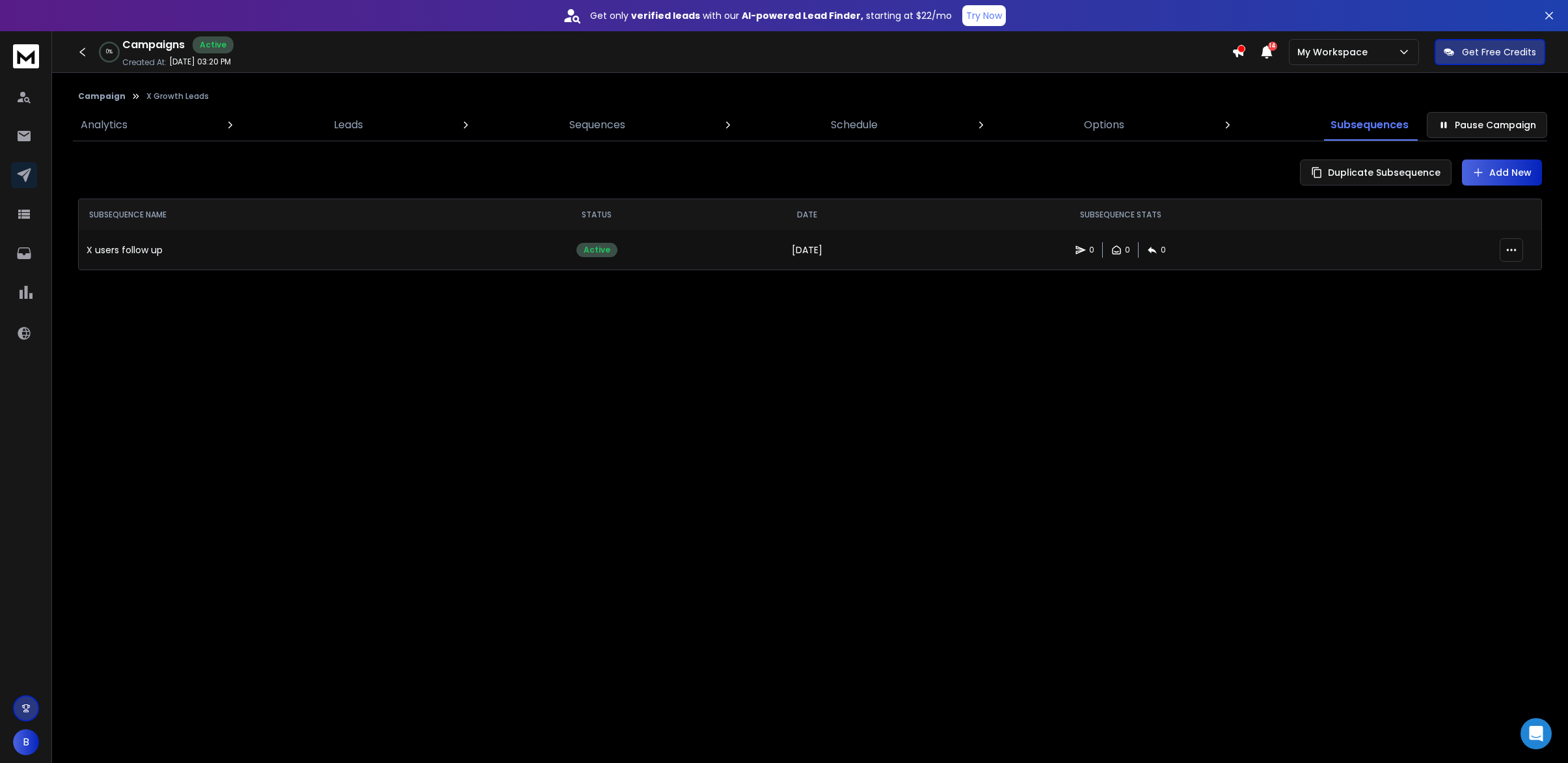
click at [1513, 254] on icon "button" at bounding box center [1512, 250] width 12 height 12
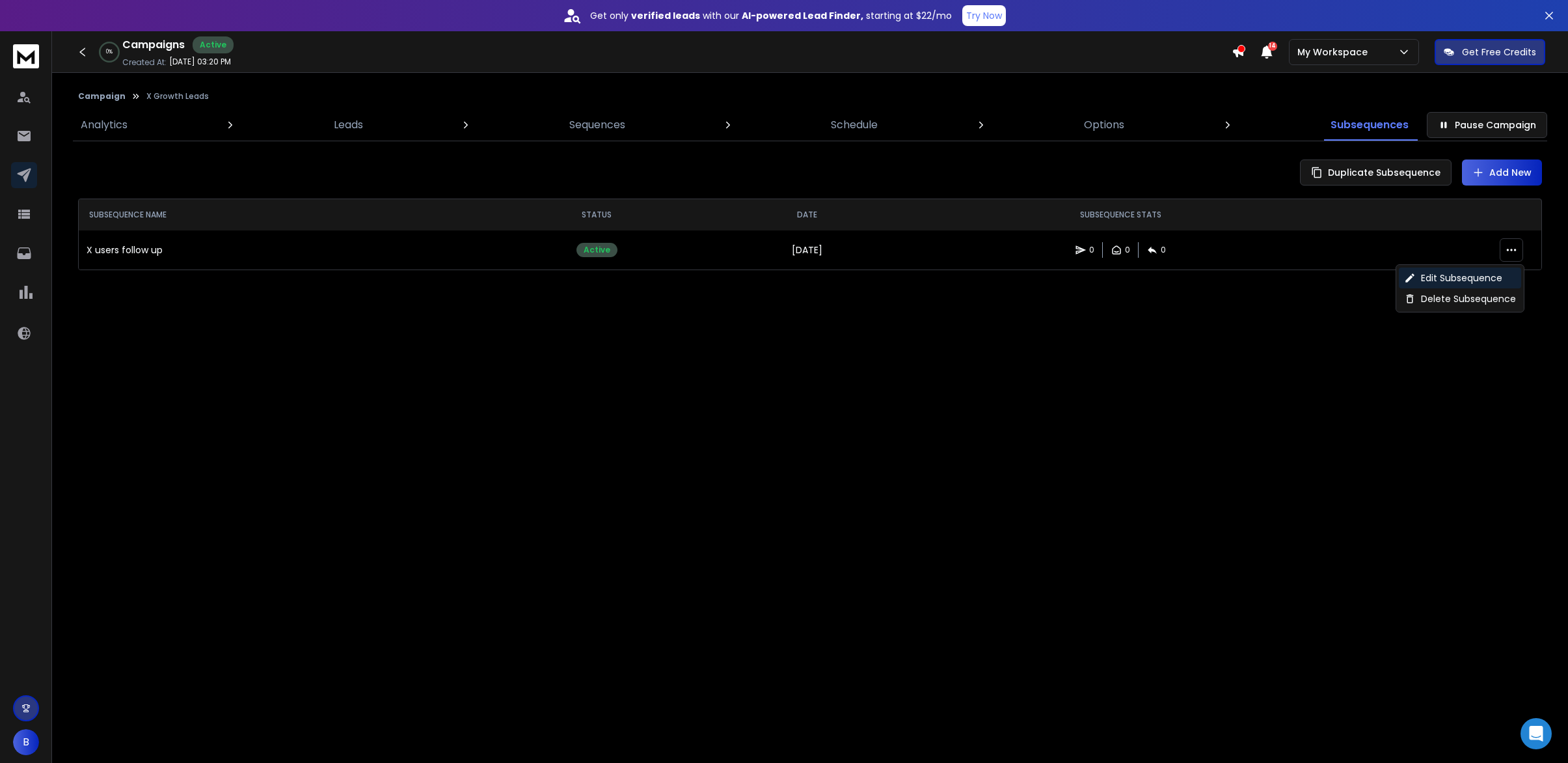
click at [1467, 273] on div "Edit Subsequence" at bounding box center [1453, 278] width 98 height 13
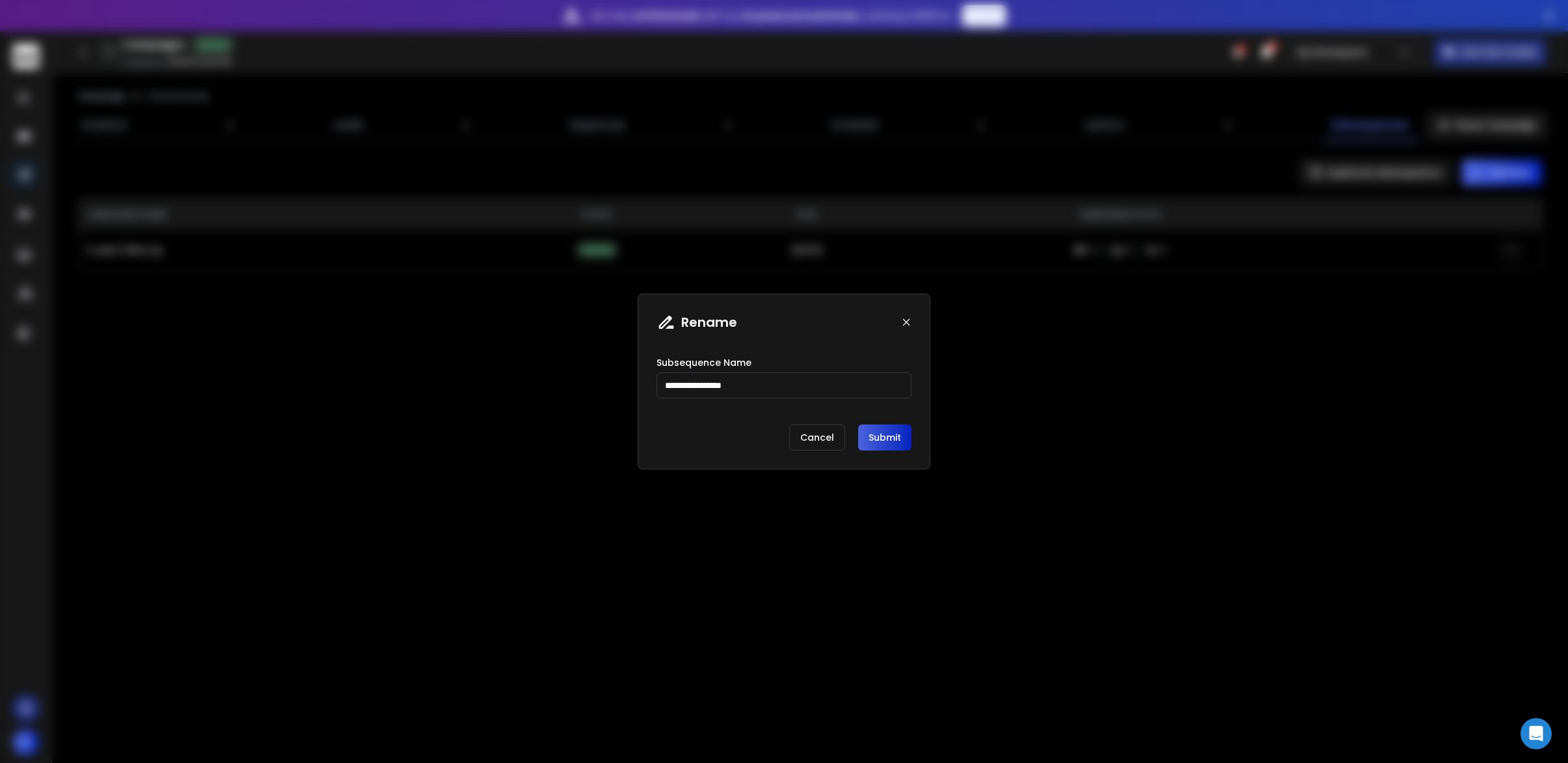
click at [908, 322] on icon at bounding box center [906, 322] width 11 height 11
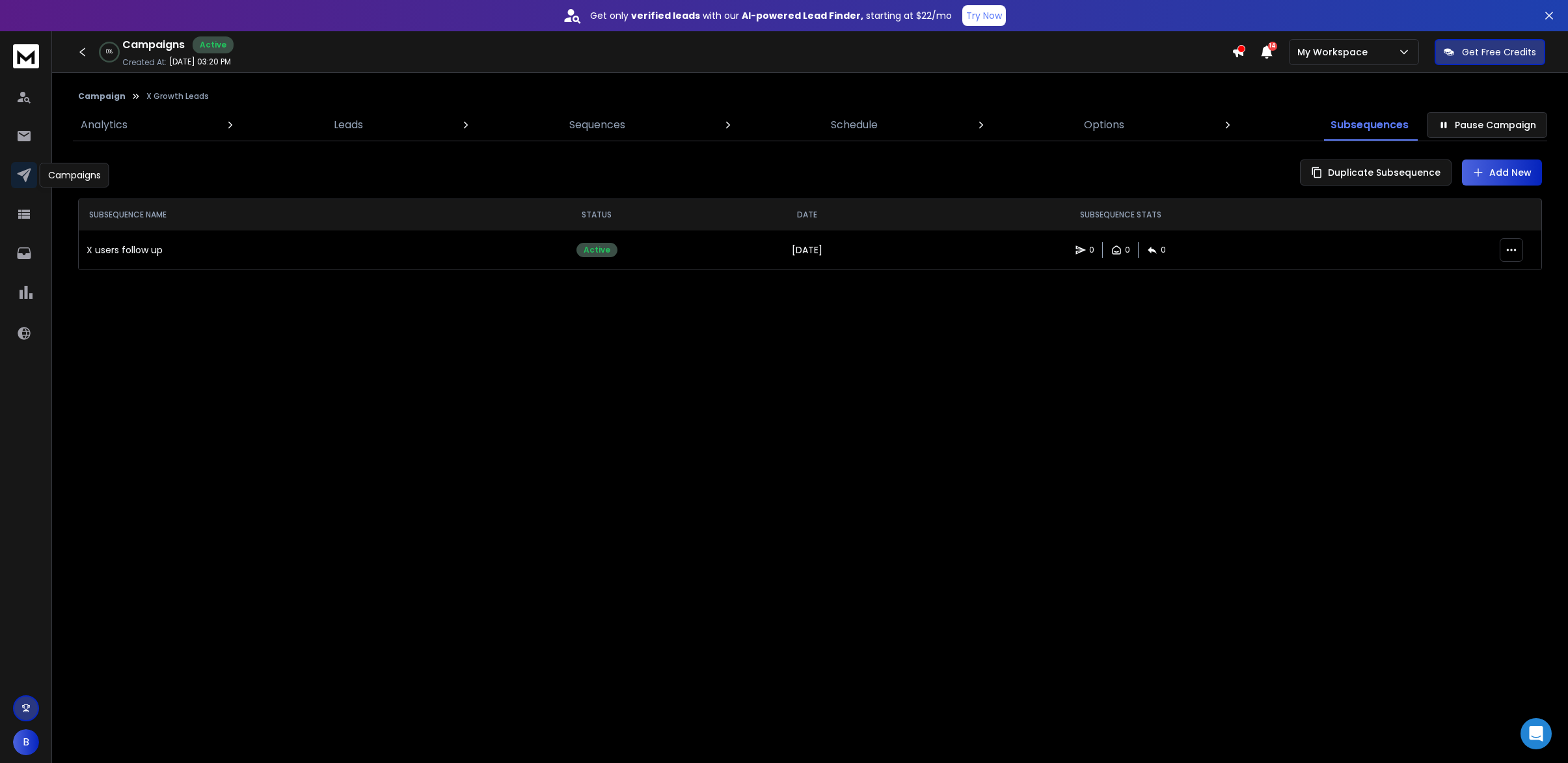
click at [21, 176] on icon at bounding box center [24, 174] width 16 height 16
